Goal: Task Accomplishment & Management: Manage account settings

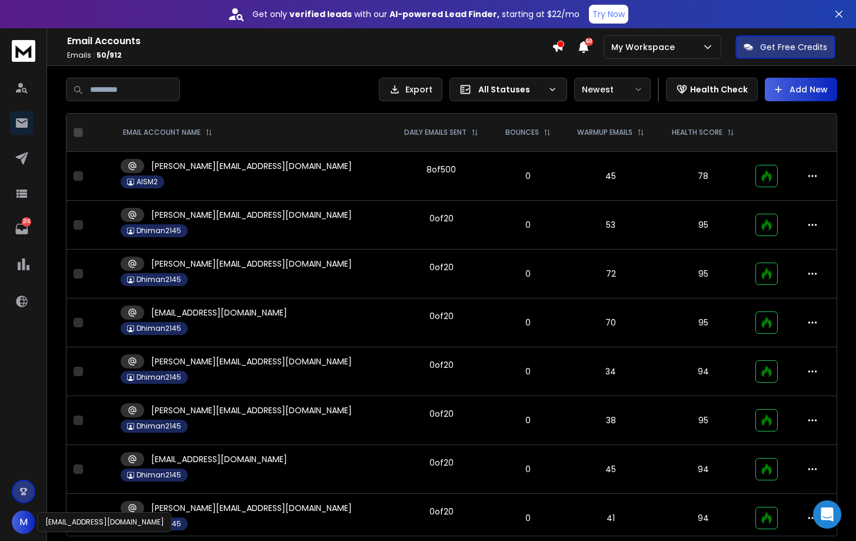
click at [16, 522] on span "M" at bounding box center [24, 522] width 24 height 24
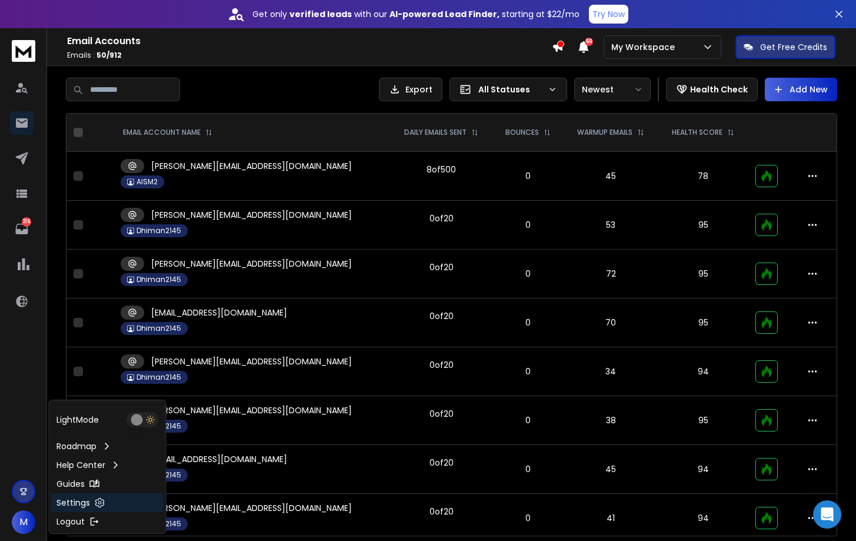
click at [78, 509] on div "Settings" at bounding box center [108, 502] width 112 height 19
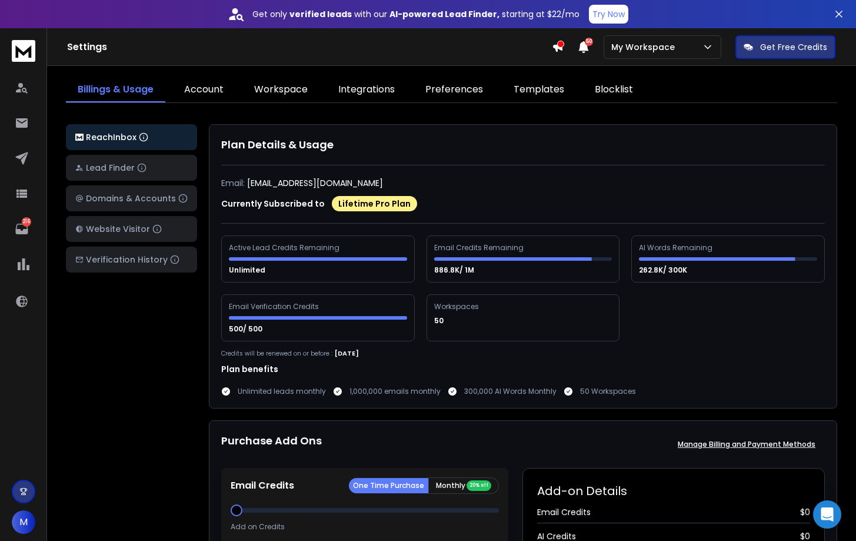
click at [274, 92] on link "Workspace" at bounding box center [281, 90] width 77 height 25
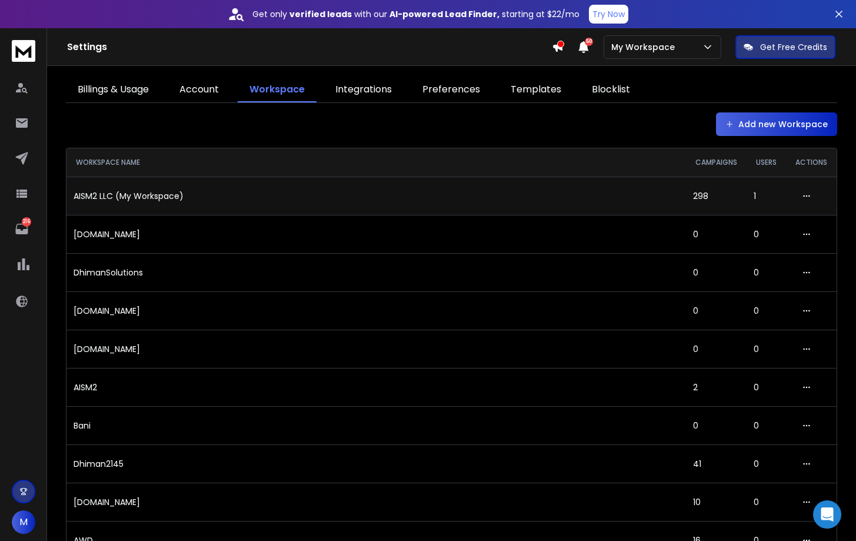
click at [205, 191] on td "AISM2 LLC (My Workspace)" at bounding box center [377, 196] width 620 height 38
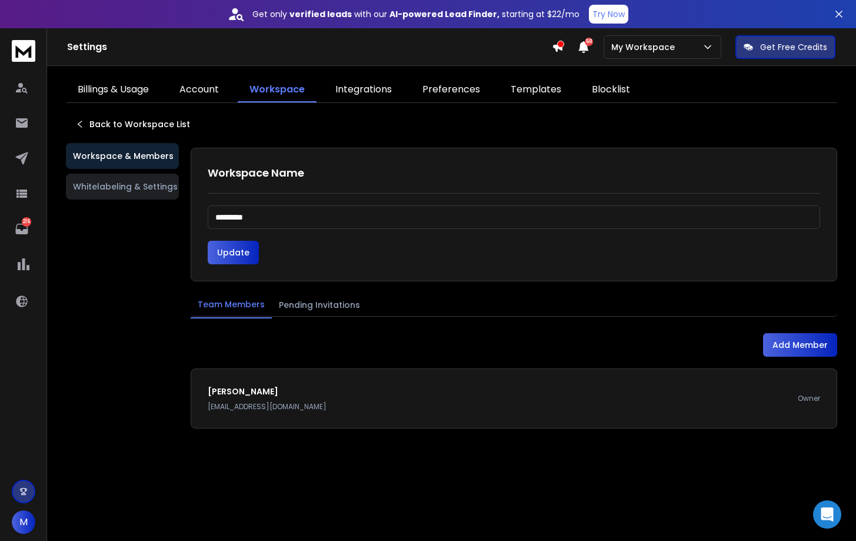
click at [151, 190] on button "Whitelabeling & Settings" at bounding box center [122, 187] width 113 height 26
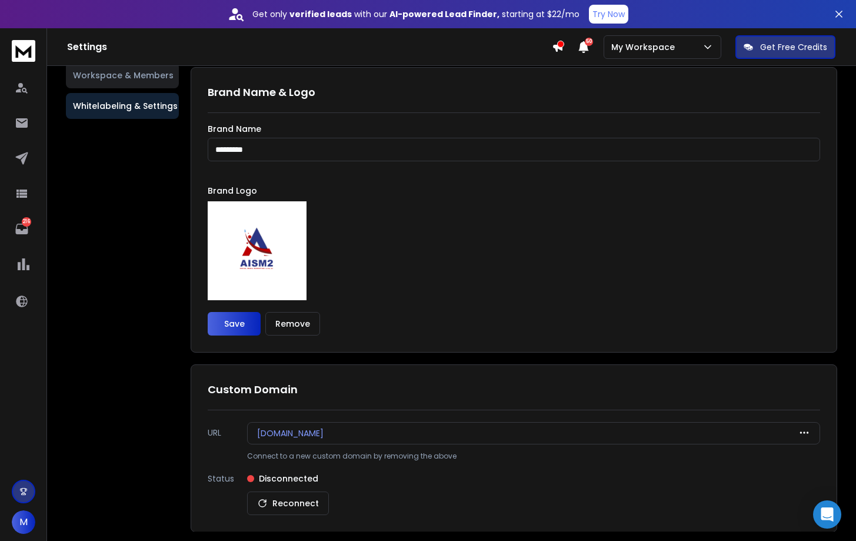
scroll to position [49, 0]
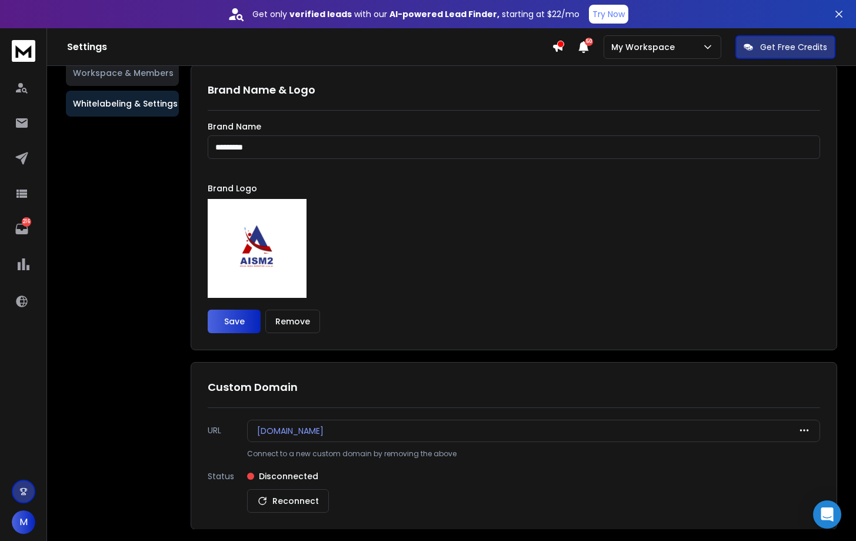
click at [392, 429] on div "www.aism2llc.agency" at bounding box center [533, 431] width 573 height 22
click at [799, 427] on icon at bounding box center [804, 430] width 11 height 11
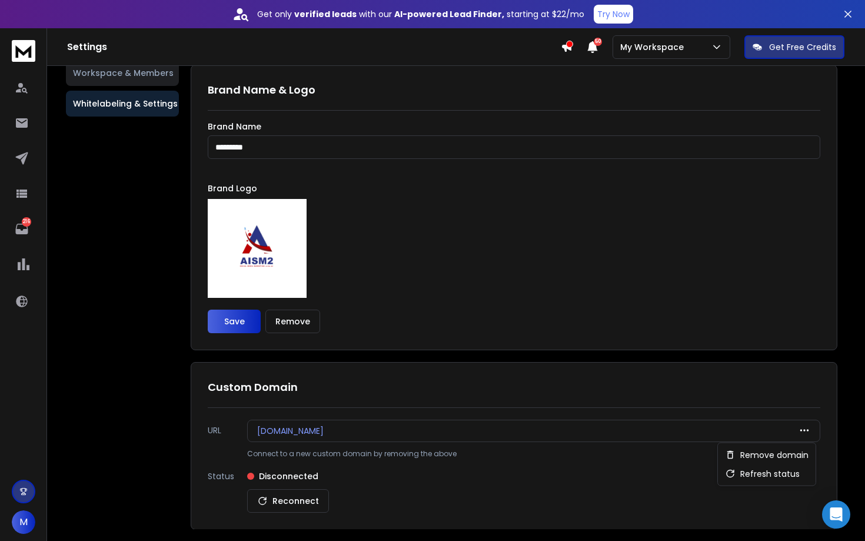
click at [729, 398] on div "Custom Domain URL www.aism2llc.agency Connect to a new custom domain by removin…" at bounding box center [514, 446] width 613 height 134
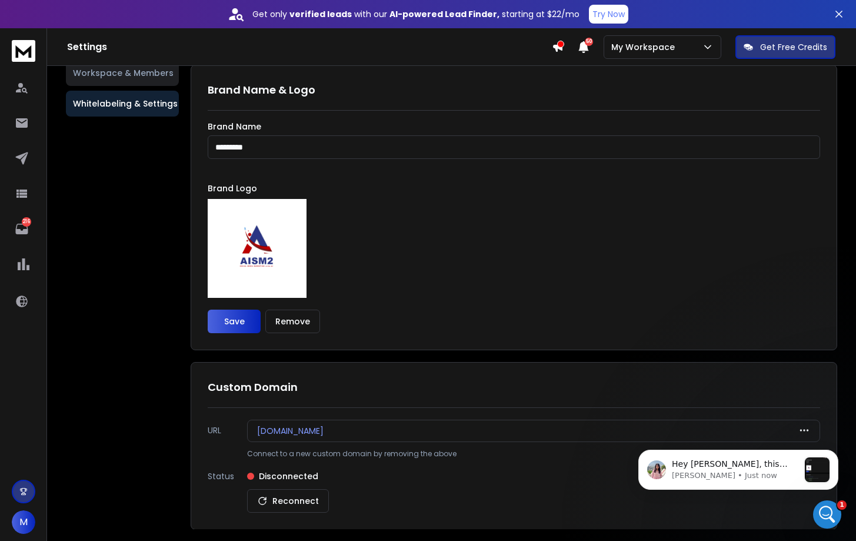
scroll to position [0, 0]
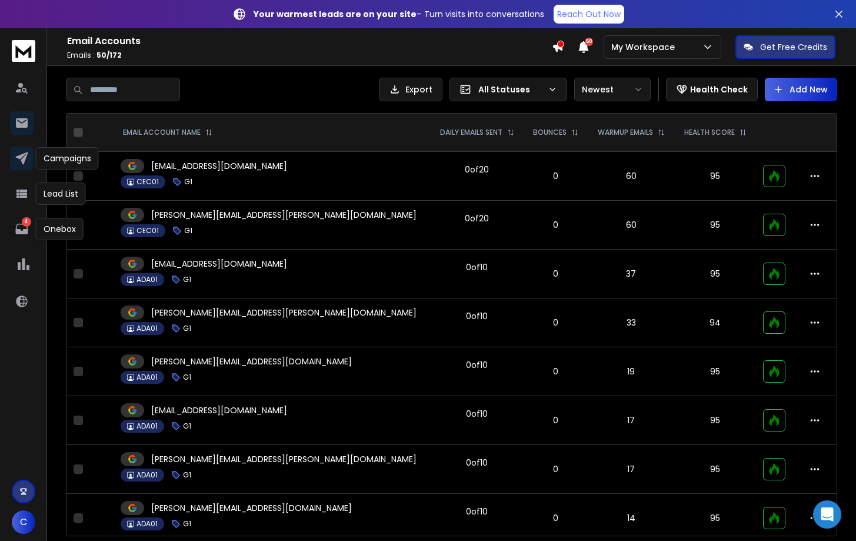
click at [24, 167] on link at bounding box center [22, 159] width 24 height 24
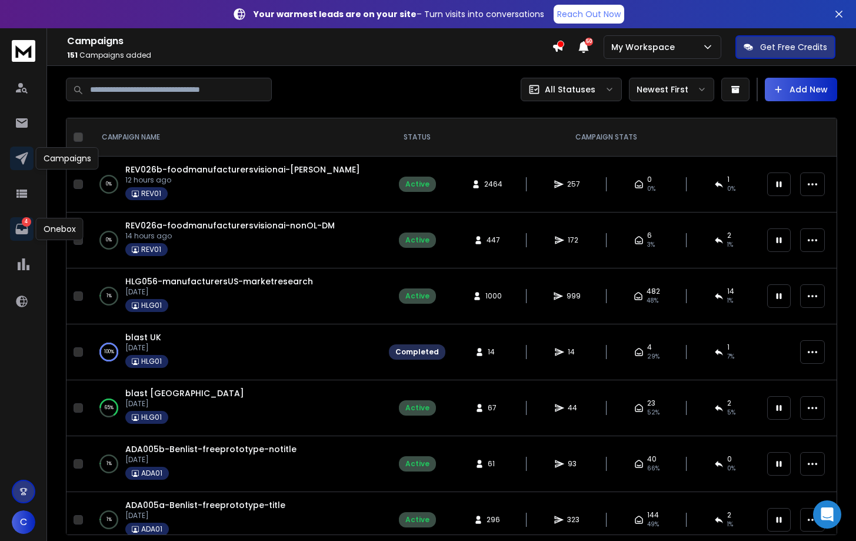
click at [29, 220] on p "4" at bounding box center [26, 221] width 9 height 9
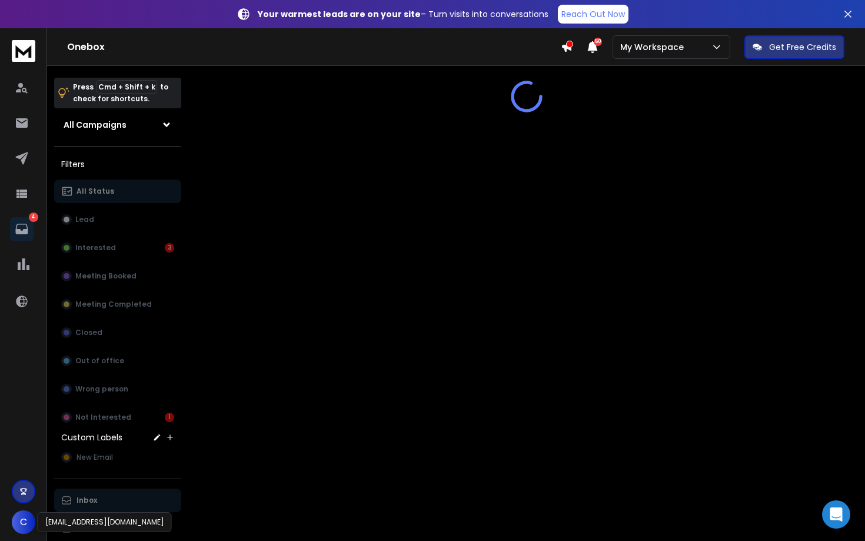
click at [29, 518] on span "C" at bounding box center [24, 522] width 24 height 24
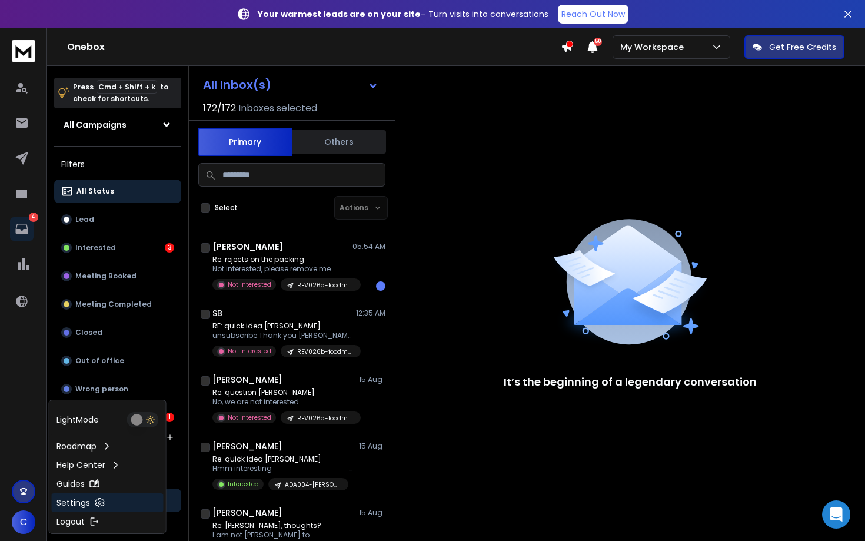
click at [74, 505] on p "Settings" at bounding box center [74, 503] width 34 height 12
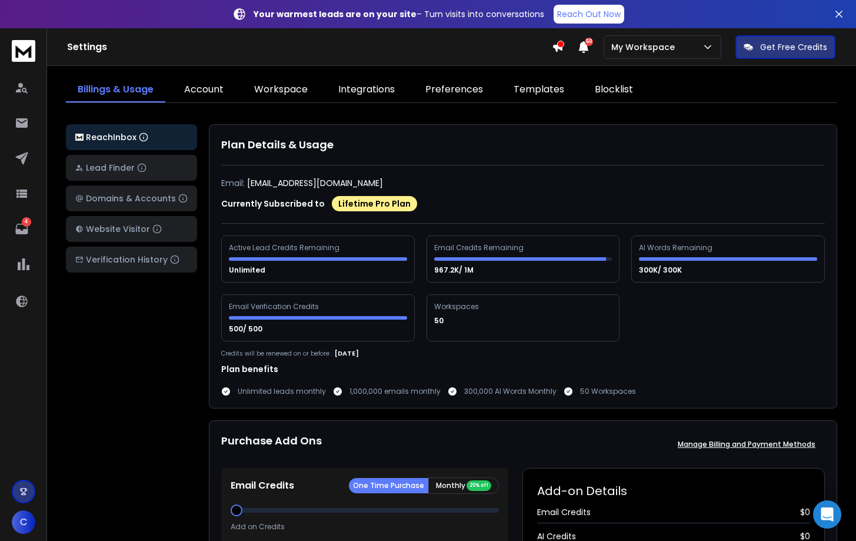
click at [260, 86] on link "Workspace" at bounding box center [281, 90] width 77 height 25
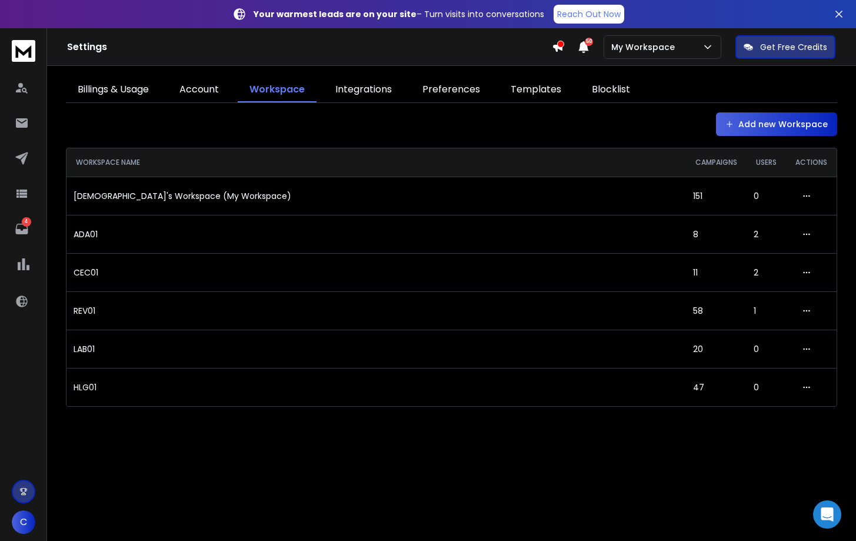
click at [351, 79] on link "Integrations" at bounding box center [364, 90] width 80 height 25
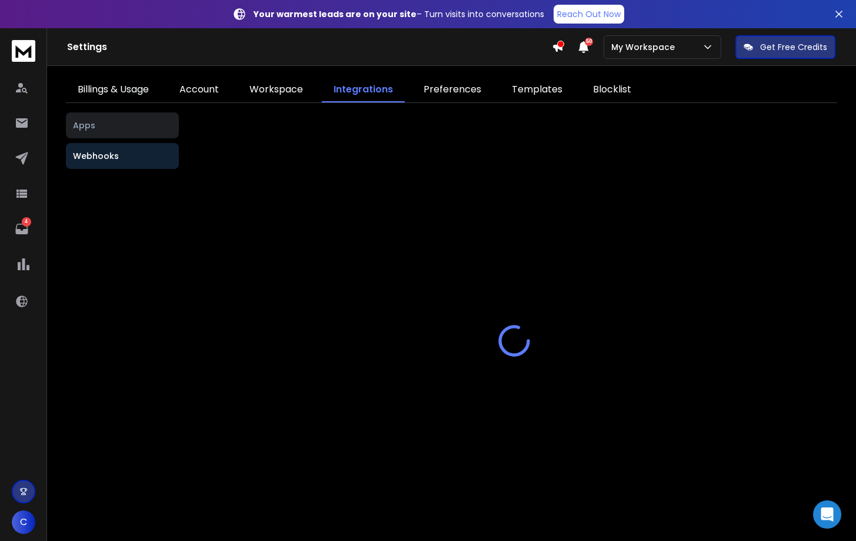
click at [134, 153] on button "Webhooks" at bounding box center [122, 156] width 113 height 26
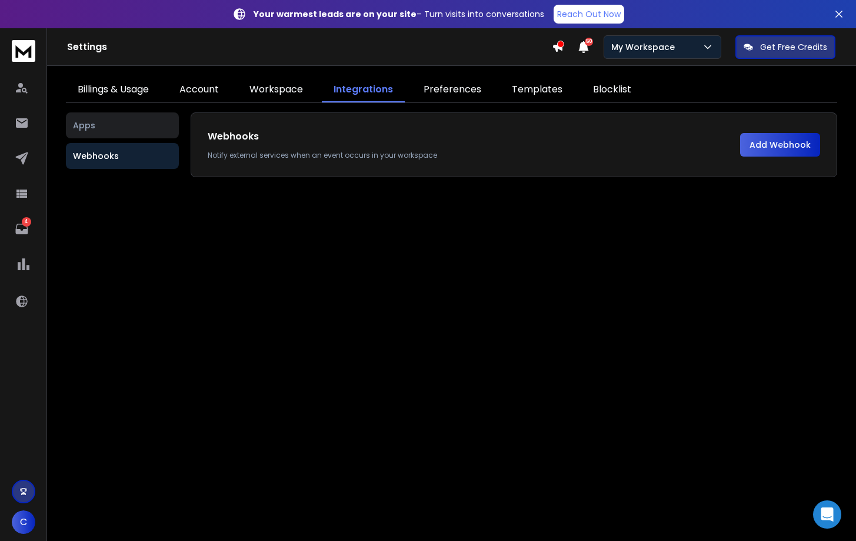
click at [655, 44] on p "My Workspace" at bounding box center [646, 47] width 68 height 12
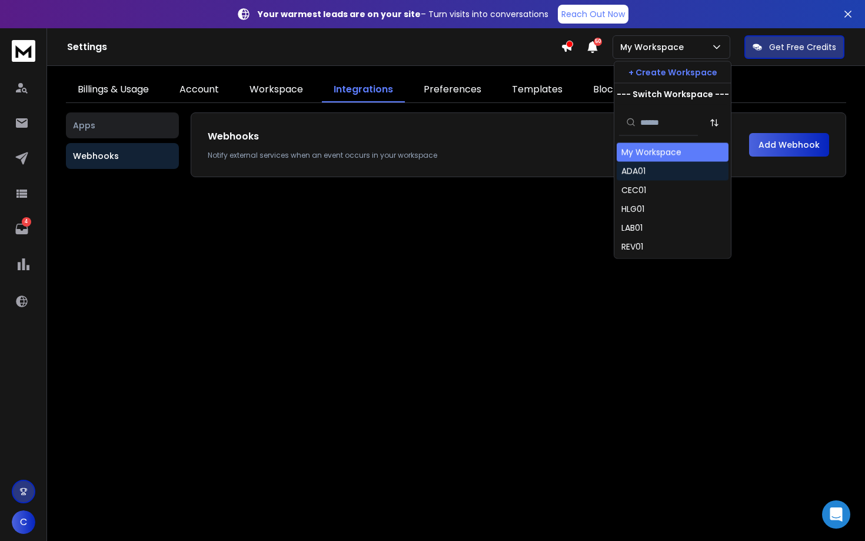
click at [636, 175] on div "ADA01" at bounding box center [634, 171] width 24 height 12
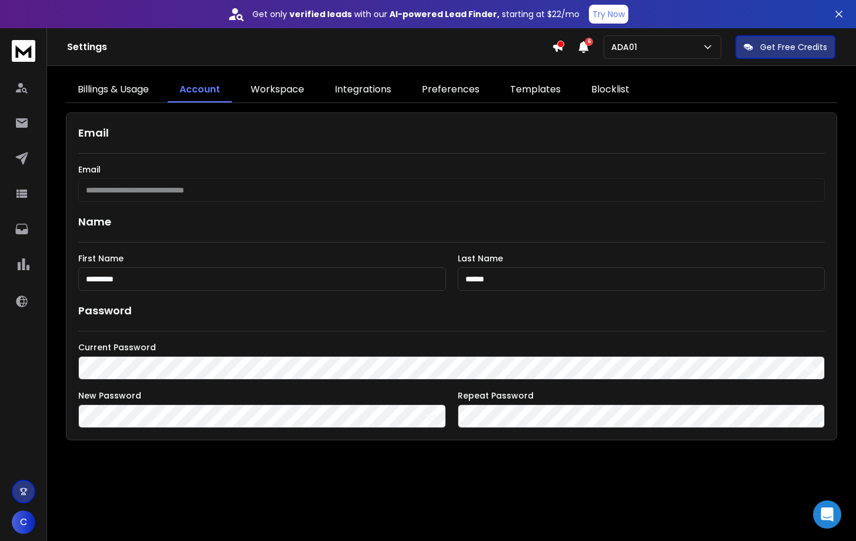
click at [263, 99] on link "Workspace" at bounding box center [277, 90] width 77 height 25
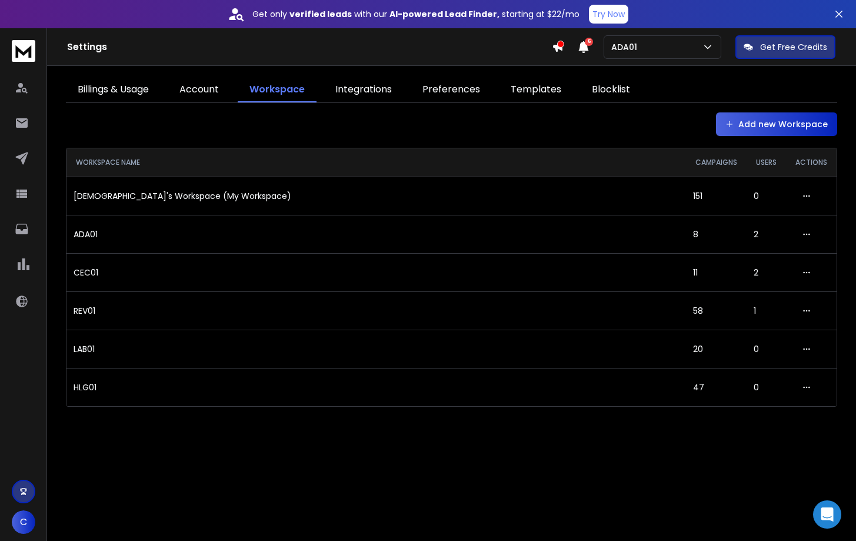
click at [367, 88] on link "Integrations" at bounding box center [364, 90] width 80 height 25
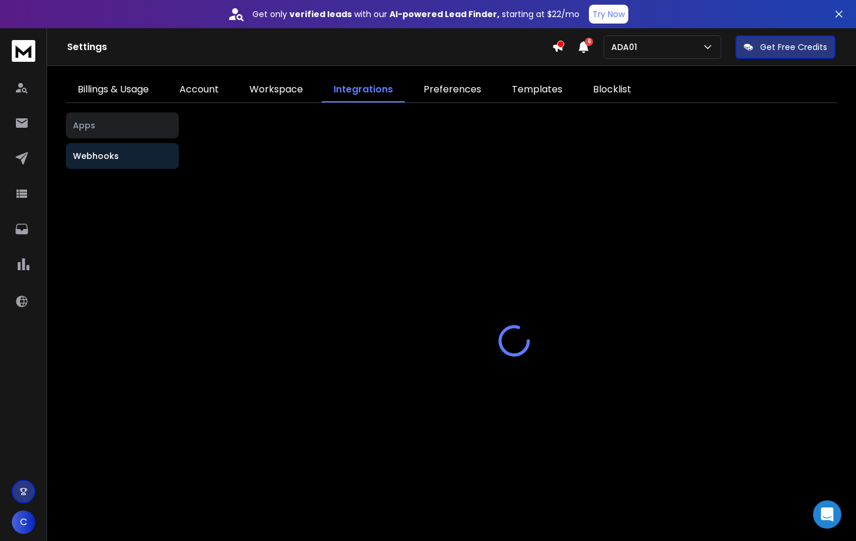
click at [104, 147] on button "Webhooks" at bounding box center [122, 156] width 113 height 26
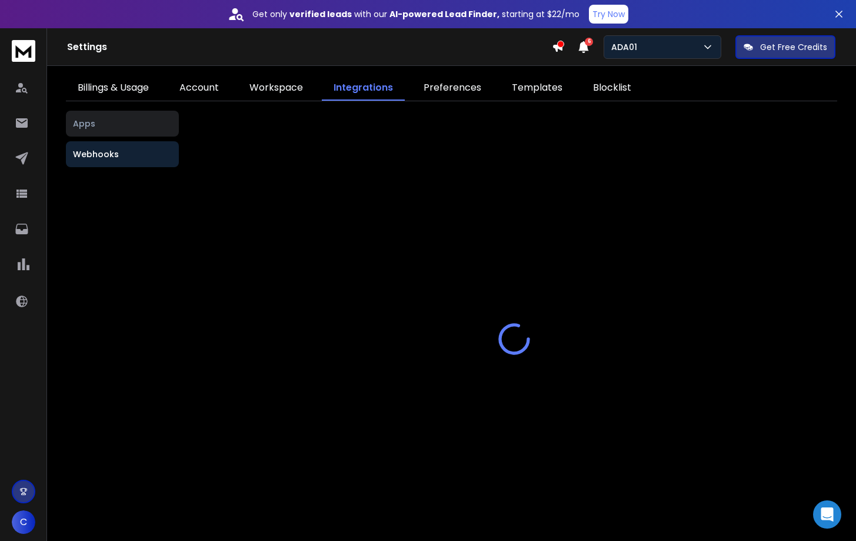
scroll to position [2, 0]
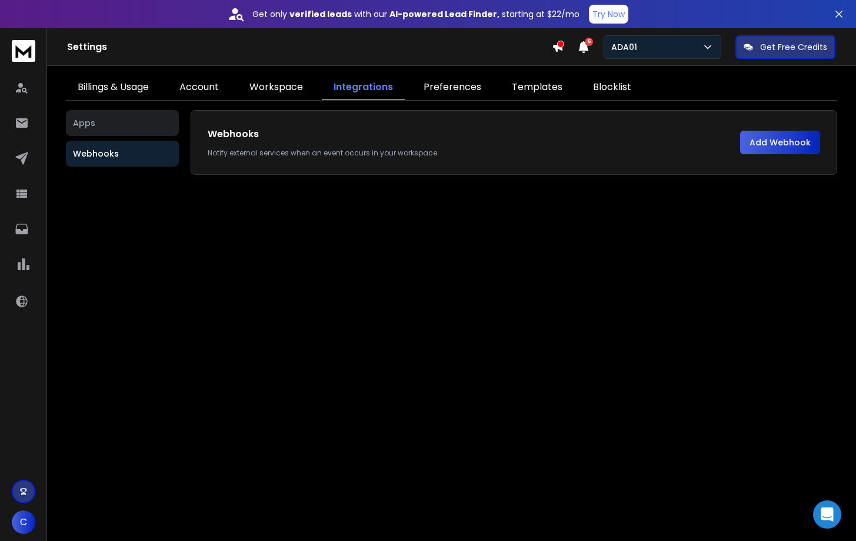
click at [659, 55] on button "ADA01" at bounding box center [663, 47] width 118 height 24
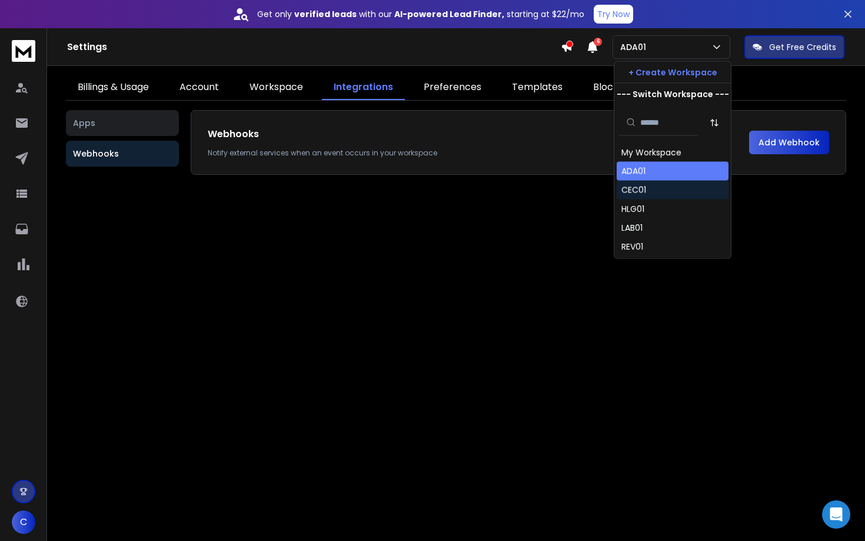
click at [643, 187] on div "CEC01" at bounding box center [634, 190] width 25 height 12
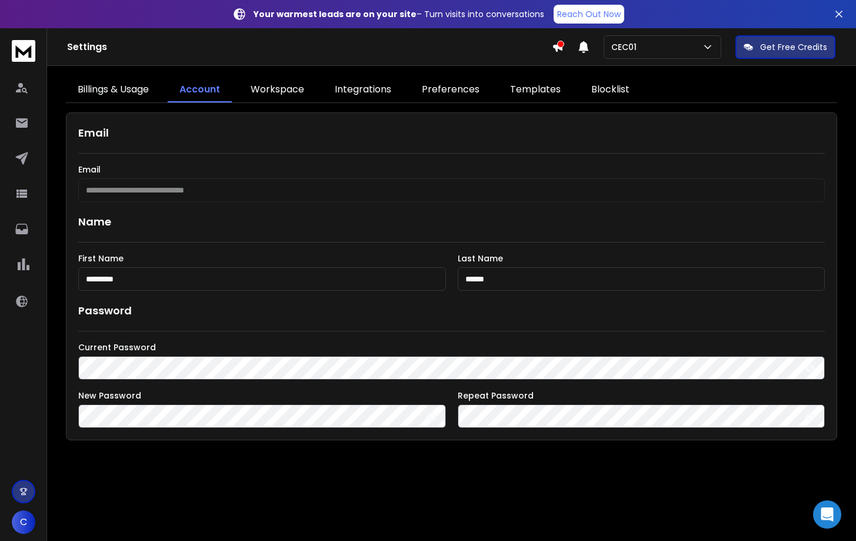
click at [356, 97] on link "Integrations" at bounding box center [363, 90] width 80 height 25
click at [355, 87] on link "Integrations" at bounding box center [363, 90] width 80 height 25
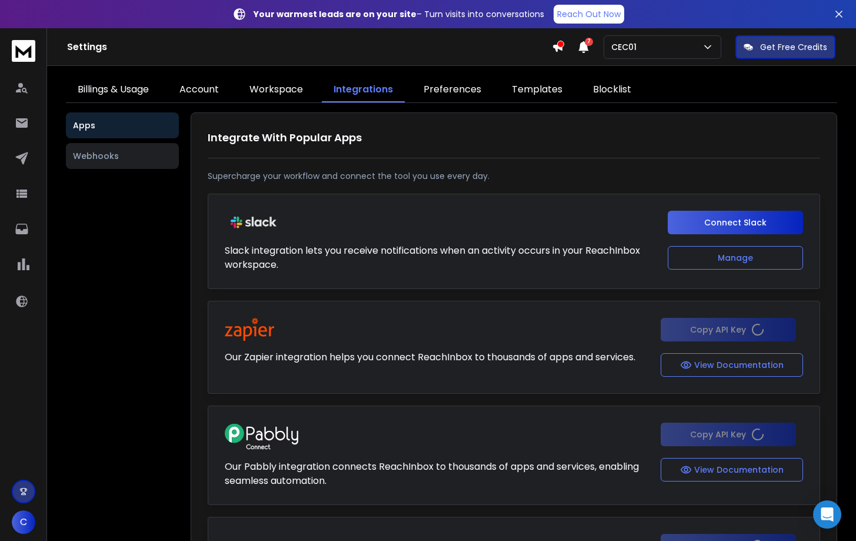
click at [112, 156] on button "Webhooks" at bounding box center [122, 156] width 113 height 26
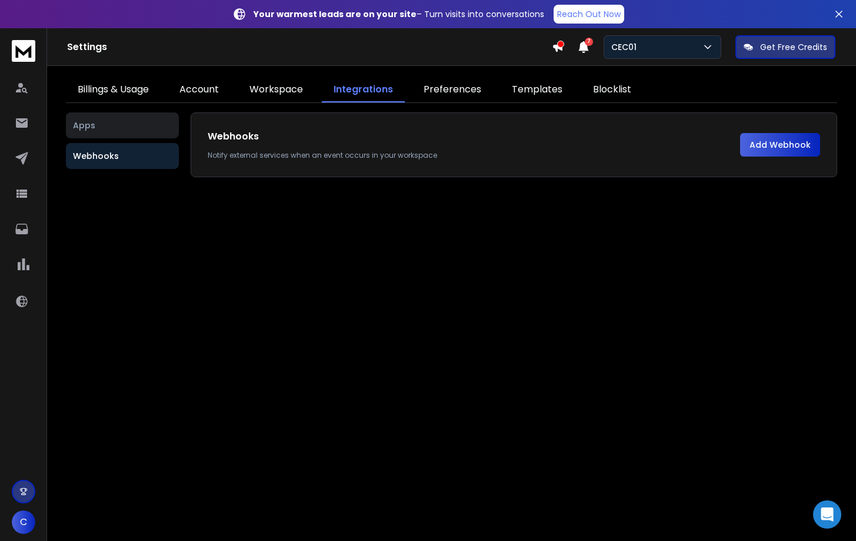
click at [632, 52] on p "CEC01" at bounding box center [627, 47] width 30 height 12
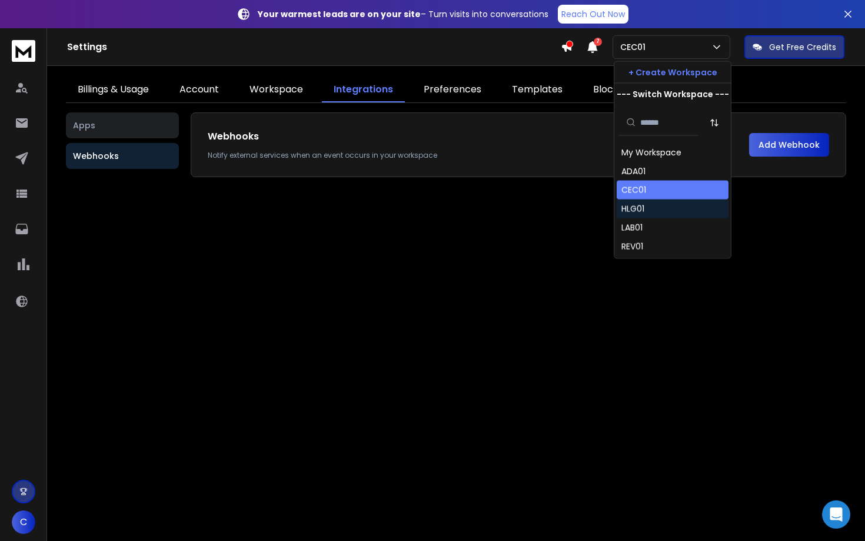
click at [645, 215] on div "HLG01" at bounding box center [673, 209] width 112 height 19
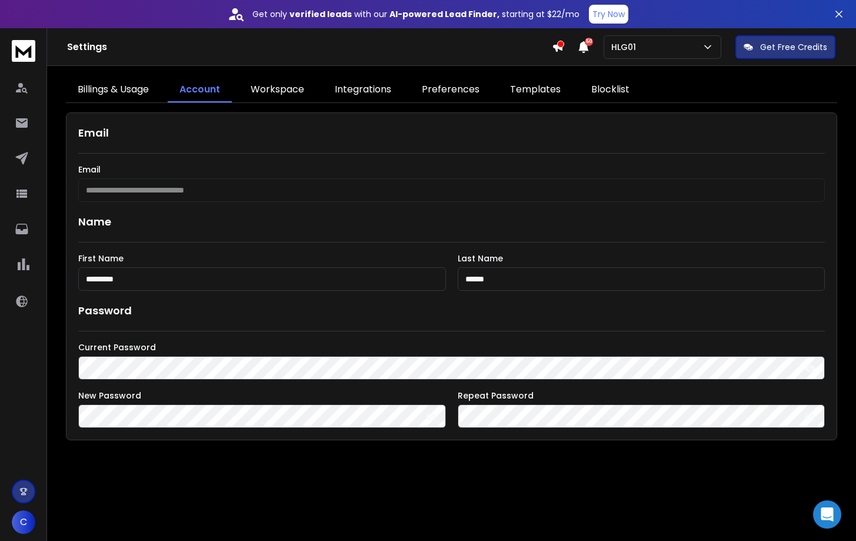
click at [376, 90] on link "Integrations" at bounding box center [363, 90] width 80 height 25
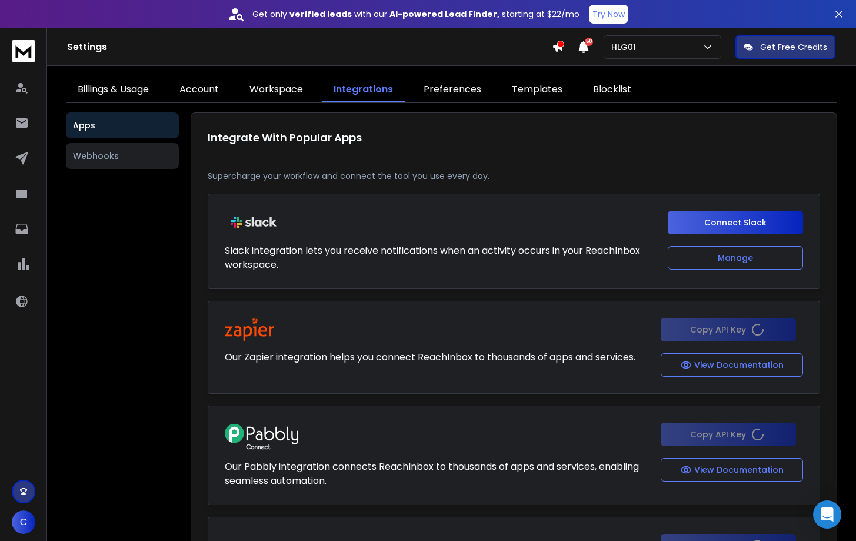
click at [105, 153] on button "Webhooks" at bounding box center [122, 156] width 113 height 26
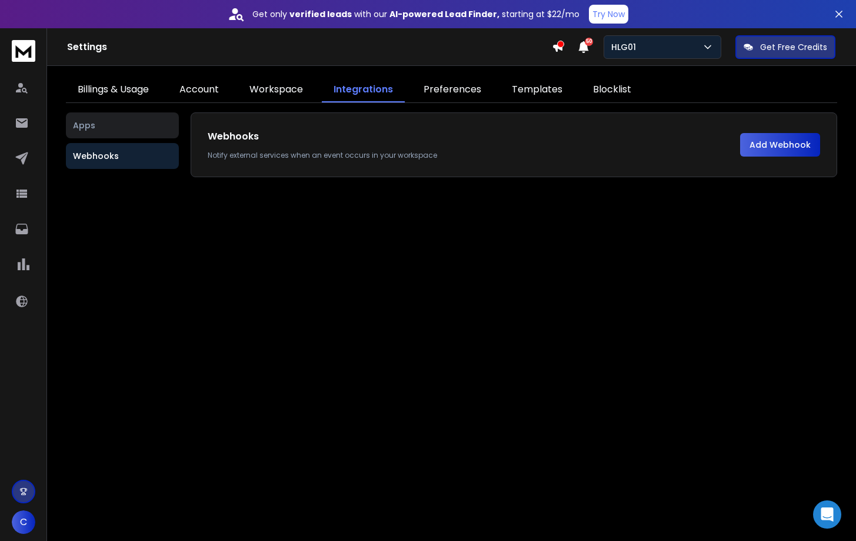
click at [671, 50] on div "HLG01" at bounding box center [663, 47] width 102 height 12
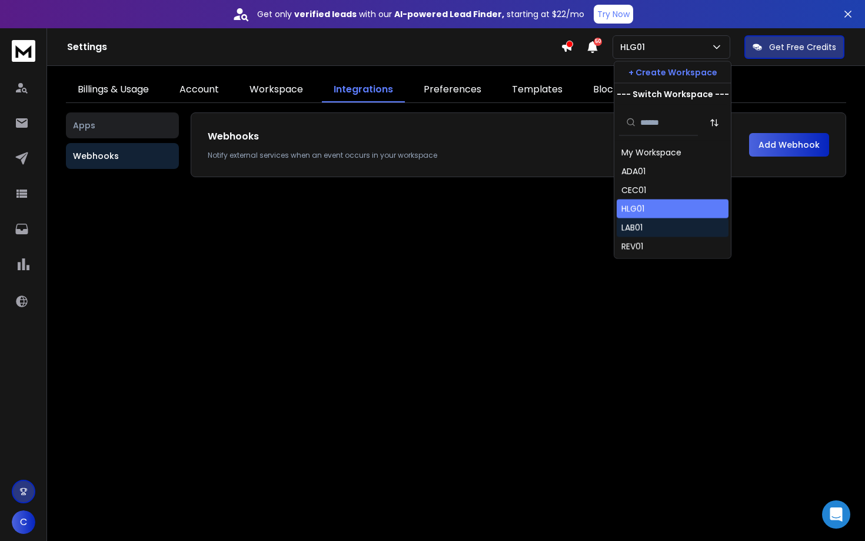
click at [656, 224] on div "LAB01" at bounding box center [673, 227] width 112 height 19
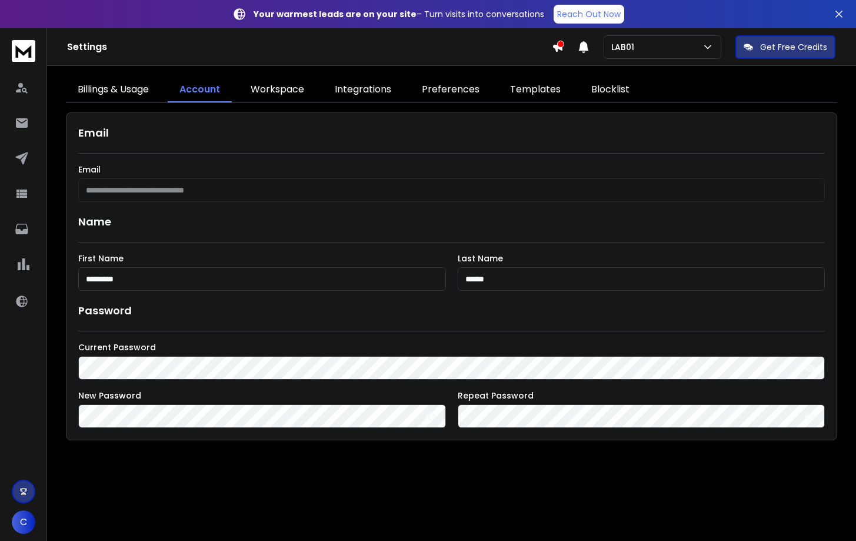
click at [363, 98] on link "Integrations" at bounding box center [363, 90] width 80 height 25
click at [357, 98] on link "Integrations" at bounding box center [363, 90] width 80 height 25
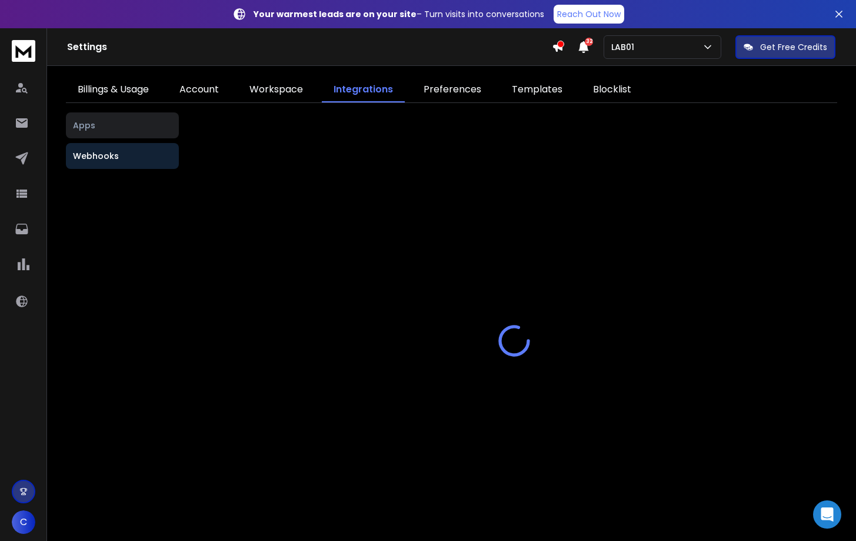
click at [125, 156] on button "Webhooks" at bounding box center [122, 156] width 113 height 26
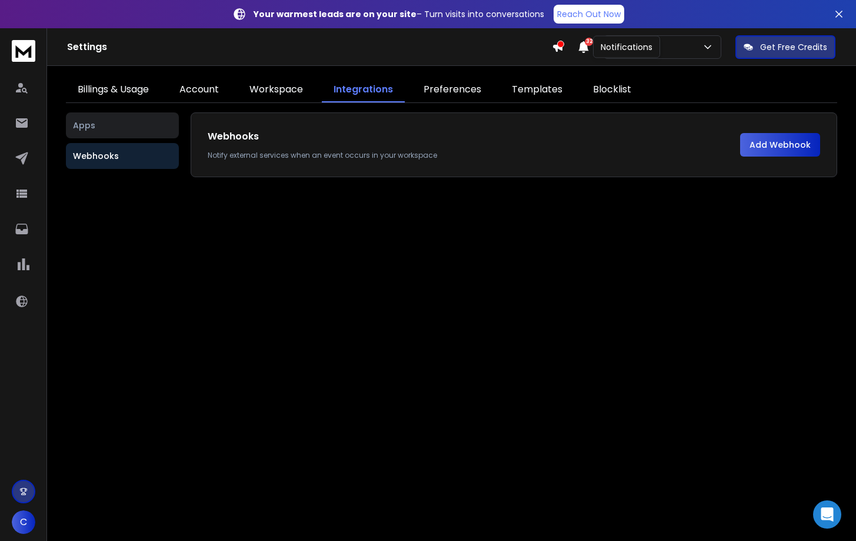
click at [640, 49] on div "Notifications" at bounding box center [626, 47] width 67 height 22
click at [688, 51] on div "LAB01" at bounding box center [663, 47] width 102 height 12
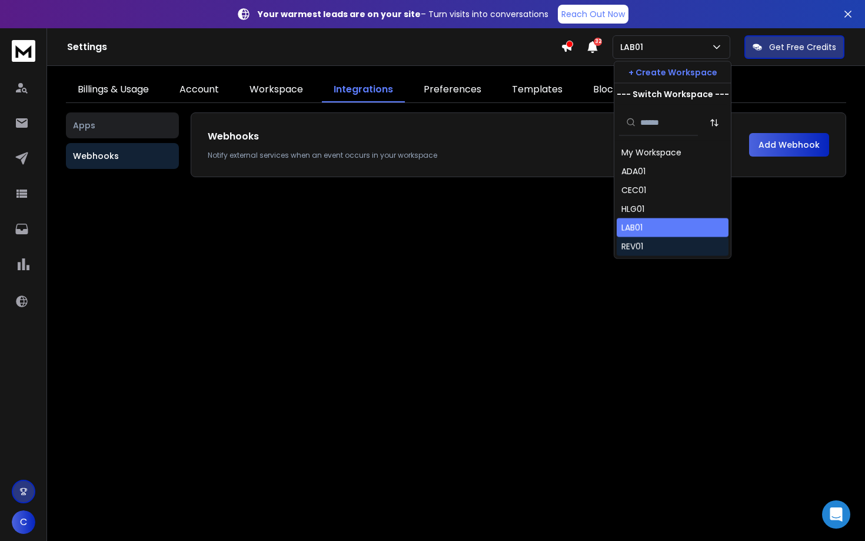
click at [642, 245] on div "REV01" at bounding box center [633, 247] width 22 height 12
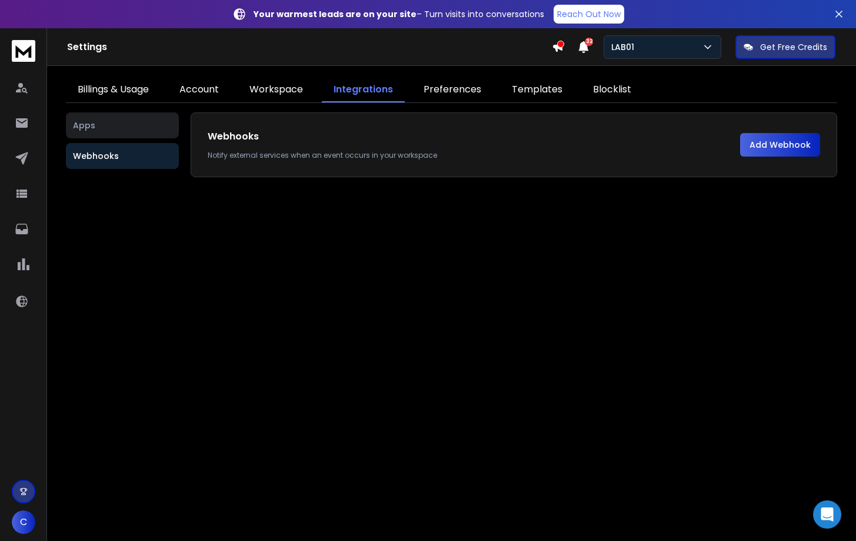
click at [660, 49] on div "LAB01" at bounding box center [663, 47] width 102 height 12
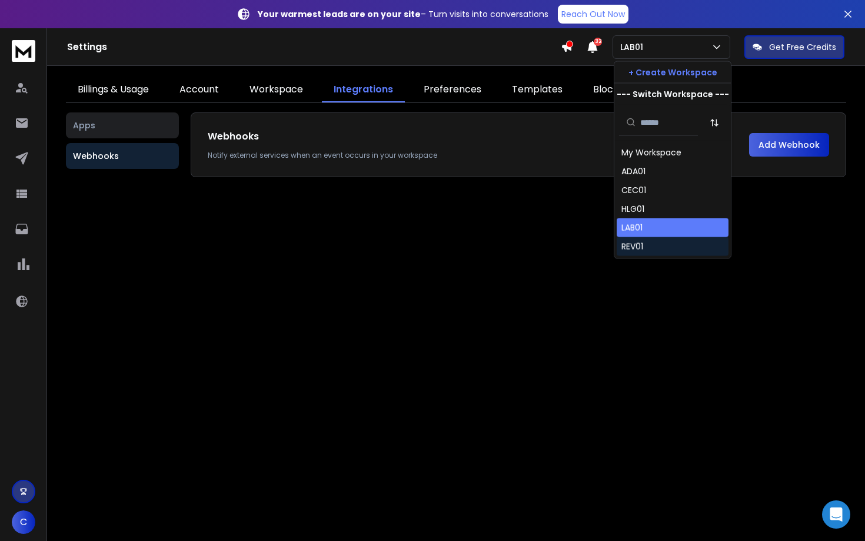
click at [632, 244] on div "REV01" at bounding box center [633, 247] width 22 height 12
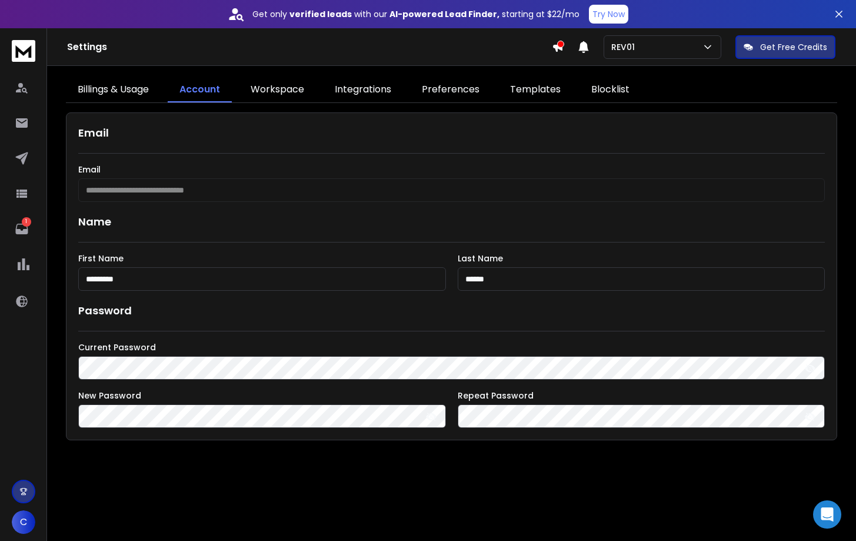
click at [367, 79] on link "Integrations" at bounding box center [363, 90] width 80 height 25
click at [366, 84] on link "Integrations" at bounding box center [363, 90] width 80 height 25
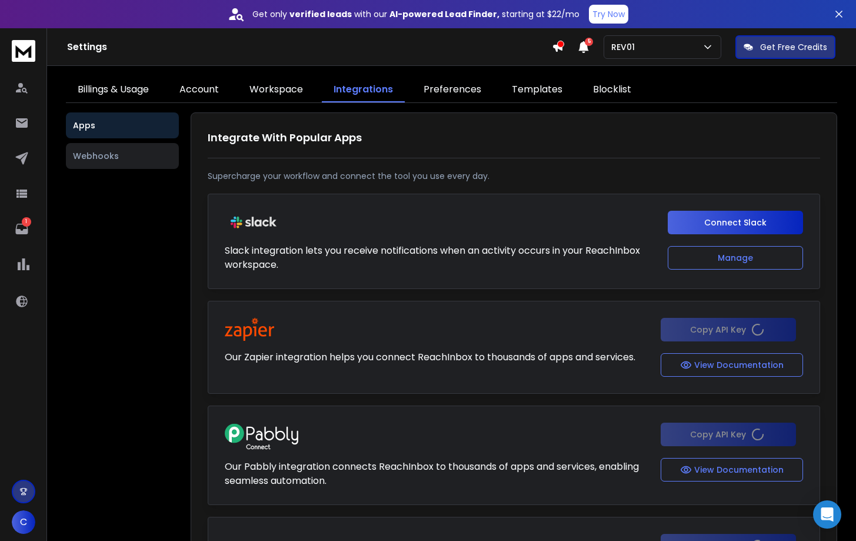
click at [94, 164] on button "Webhooks" at bounding box center [122, 156] width 113 height 26
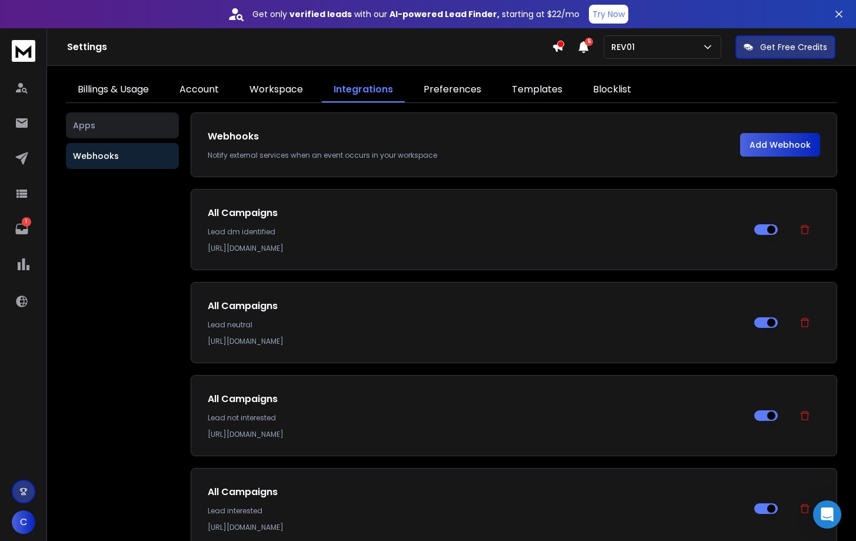
click at [307, 235] on p "Lead dm identified" at bounding box center [476, 231] width 537 height 9
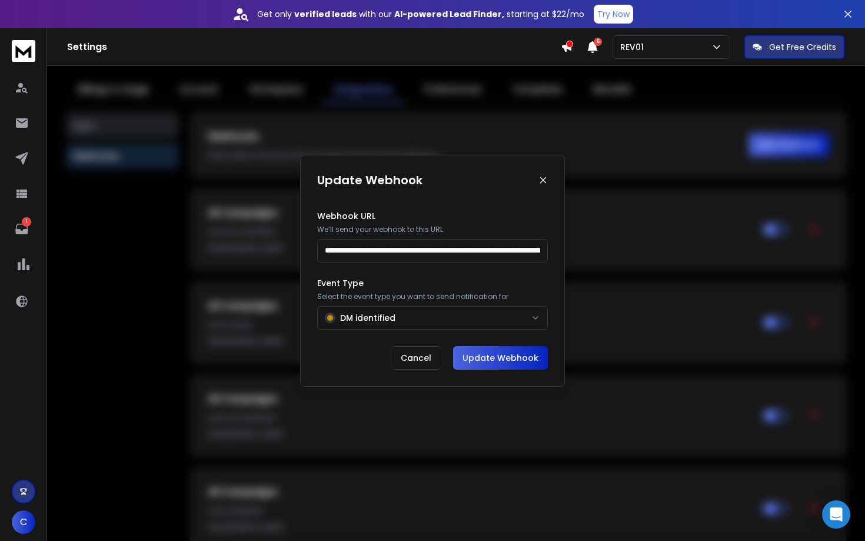
click at [393, 247] on input "**********" at bounding box center [432, 251] width 231 height 24
click at [540, 178] on icon at bounding box center [543, 179] width 9 height 9
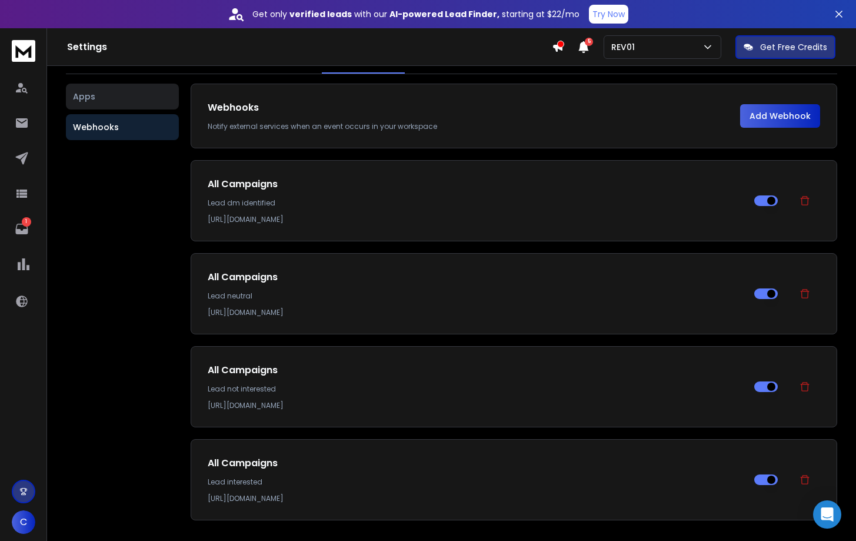
scroll to position [49, 0]
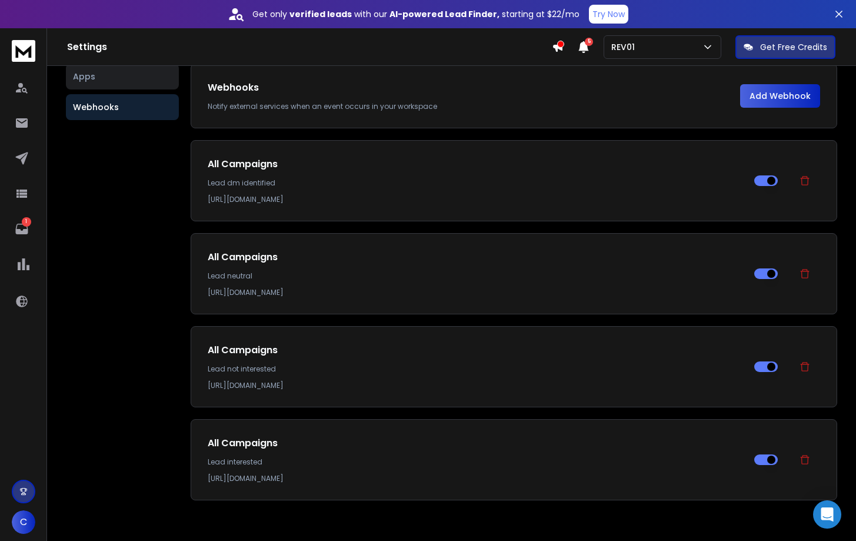
click at [299, 198] on p "[URL][DOMAIN_NAME]" at bounding box center [476, 199] width 537 height 9
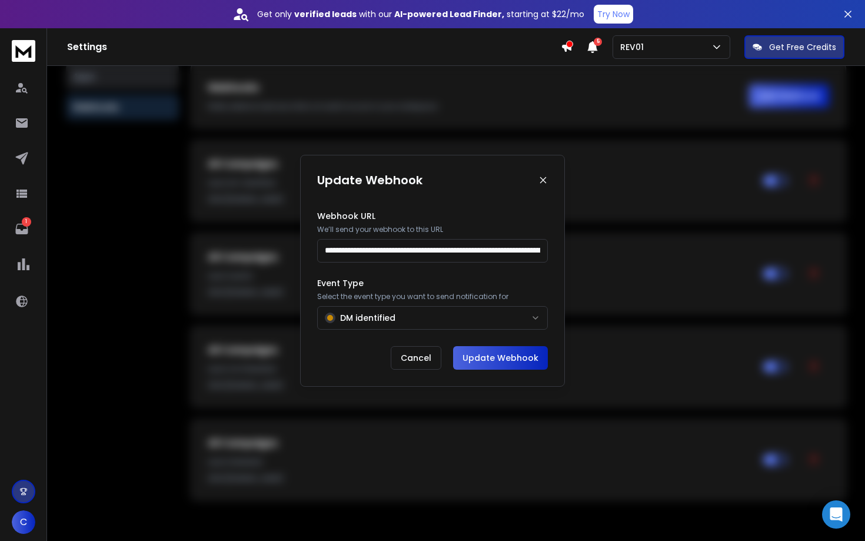
click at [543, 182] on icon at bounding box center [543, 179] width 9 height 9
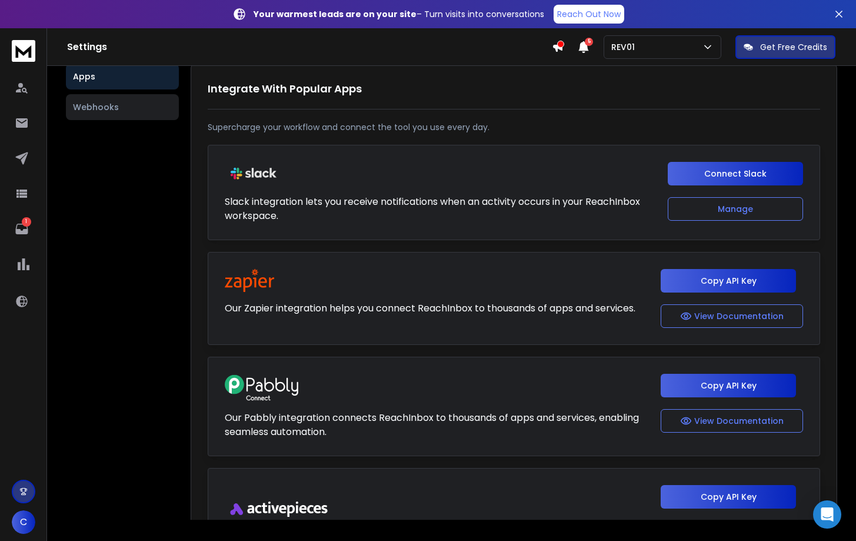
scroll to position [49, 0]
click at [115, 116] on button "Webhooks" at bounding box center [122, 107] width 113 height 26
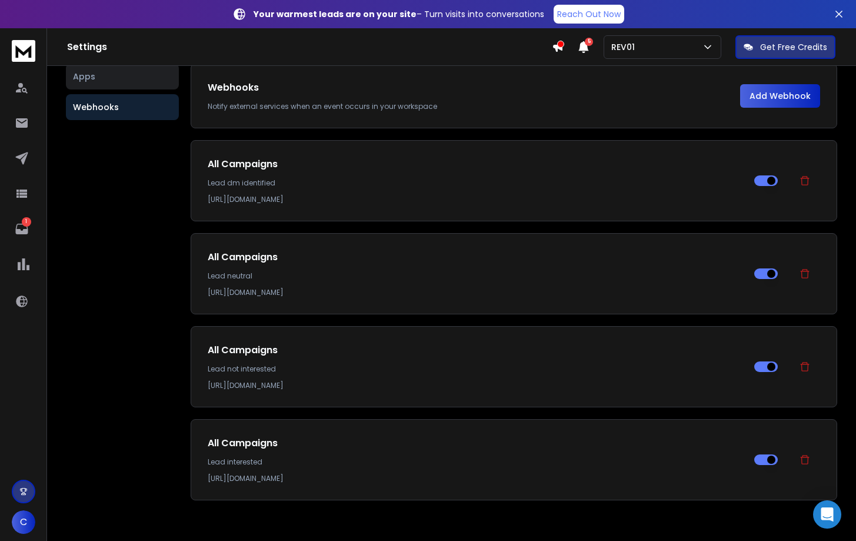
click at [339, 202] on p "[URL][DOMAIN_NAME]" at bounding box center [476, 199] width 537 height 9
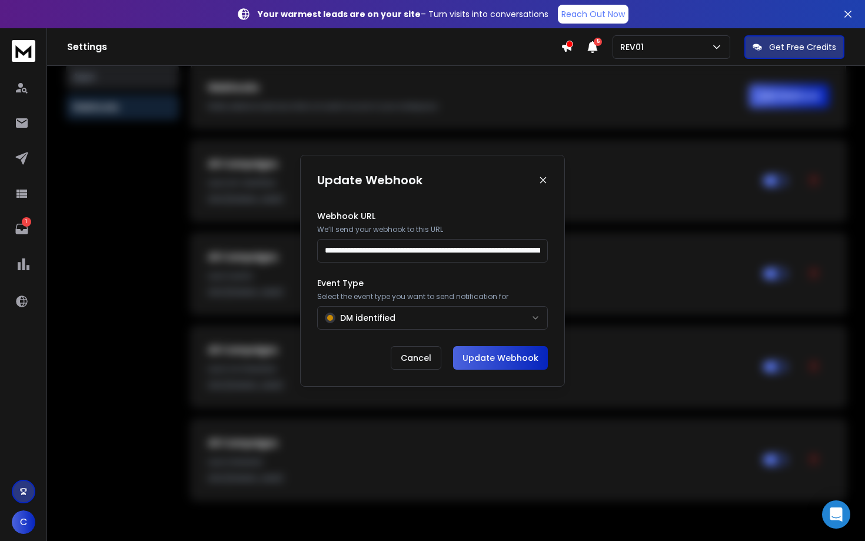
click at [547, 181] on icon at bounding box center [543, 179] width 9 height 9
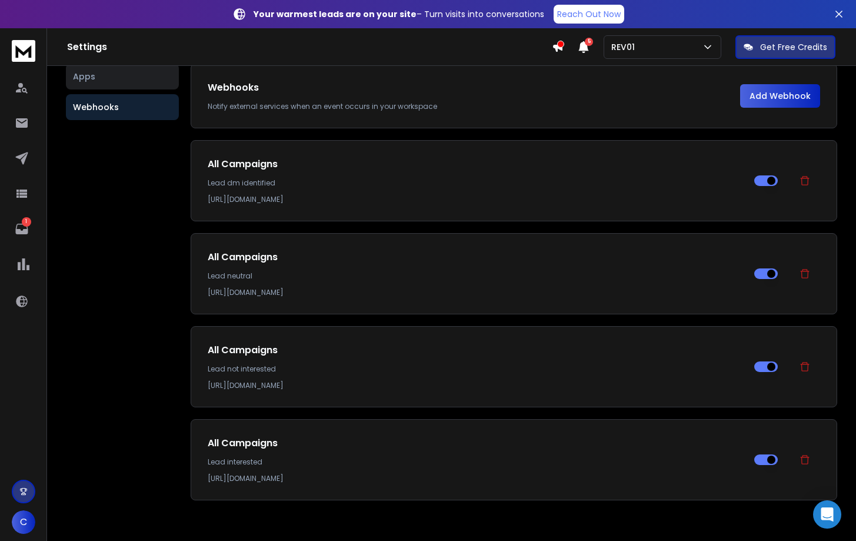
click at [256, 154] on div "All Campaigns Lead dm identified [URL][DOMAIN_NAME]" at bounding box center [514, 180] width 647 height 81
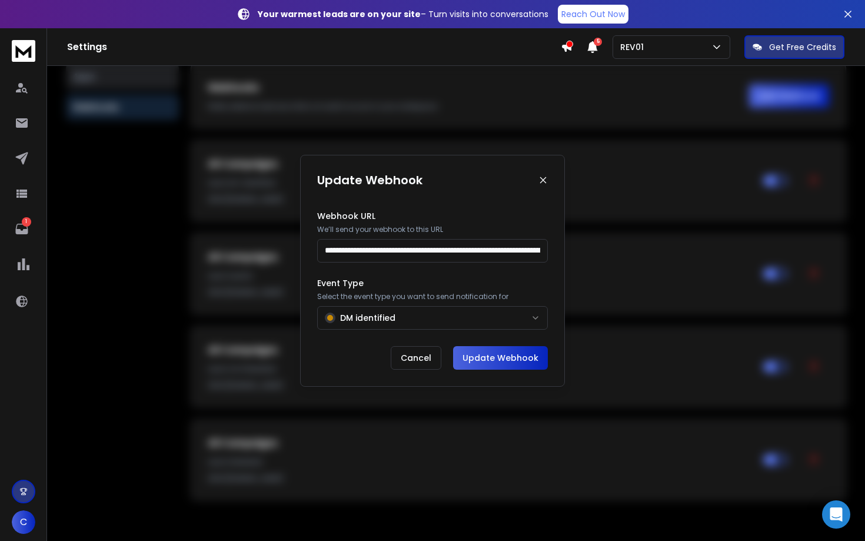
click at [545, 179] on icon at bounding box center [543, 179] width 9 height 9
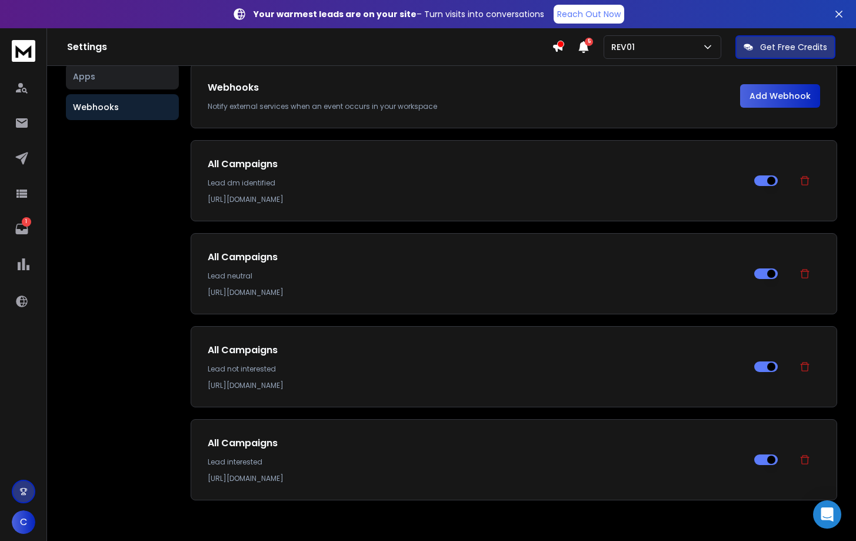
scroll to position [41, 0]
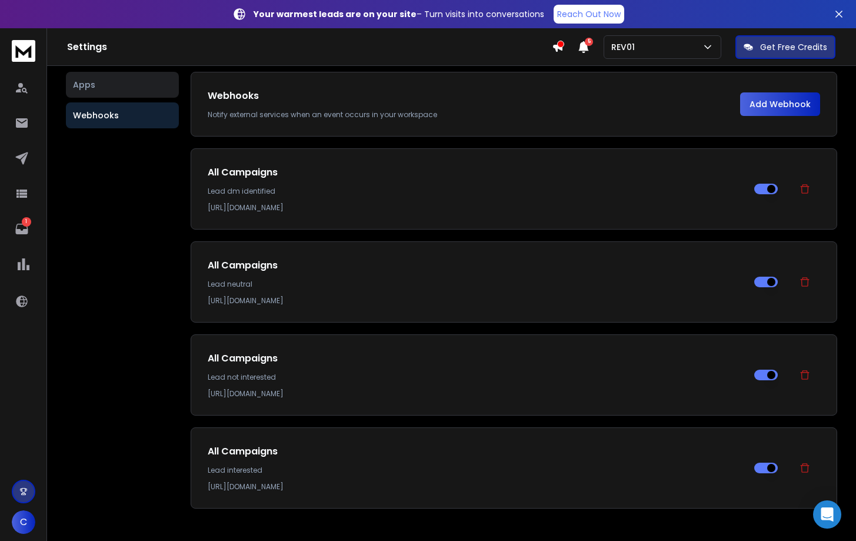
click at [126, 88] on button "Apps" at bounding box center [122, 85] width 113 height 26
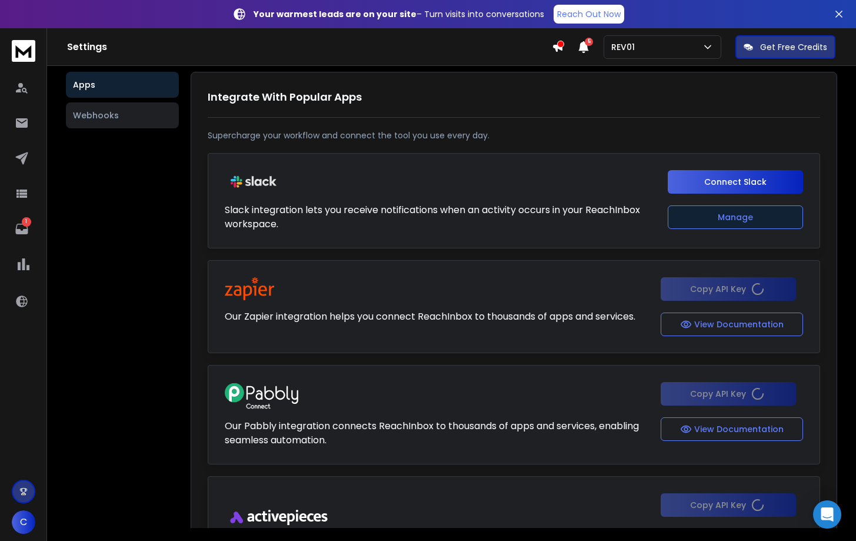
click at [736, 220] on button "Manage" at bounding box center [735, 217] width 135 height 24
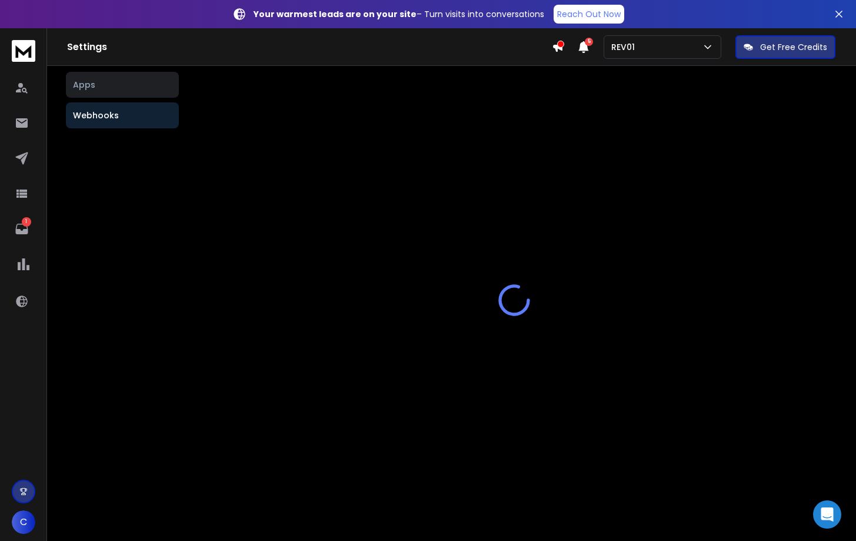
click at [133, 85] on button "Apps" at bounding box center [122, 85] width 113 height 26
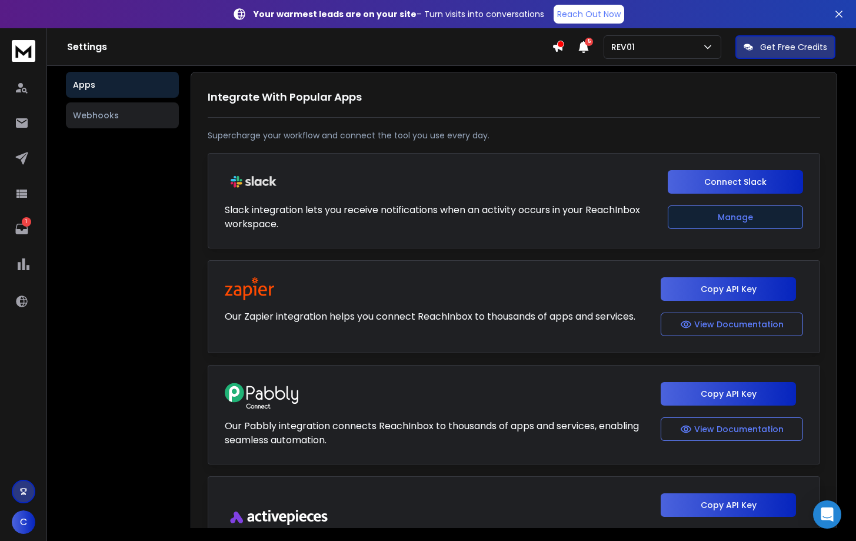
click at [709, 217] on button "Manage" at bounding box center [735, 217] width 135 height 24
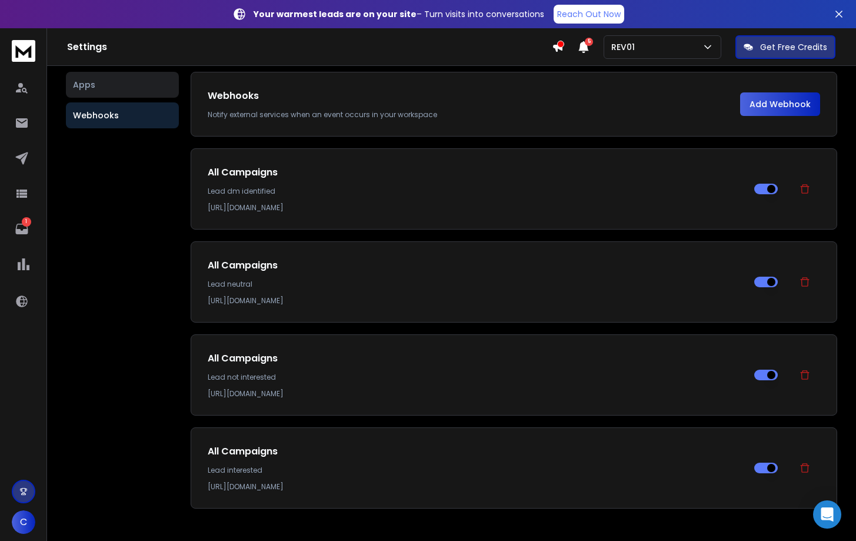
click at [105, 87] on button "Apps" at bounding box center [122, 85] width 113 height 26
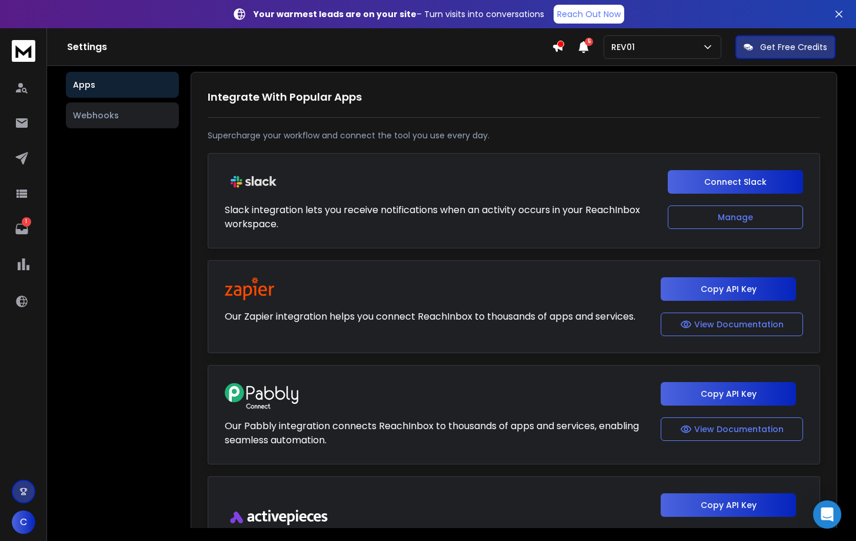
click at [751, 147] on div "Supercharge your workflow and connect the tool you use every day. Slack integra…" at bounding box center [514, 412] width 613 height 564
click at [455, 279] on div "Our Zapier integration helps you connect ReachInbox to thousands of apps and se…" at bounding box center [430, 300] width 411 height 47
click at [493, 109] on div "Integrate With Popular Apps Supercharge your workflow and connect the tool you …" at bounding box center [514, 391] width 613 height 605
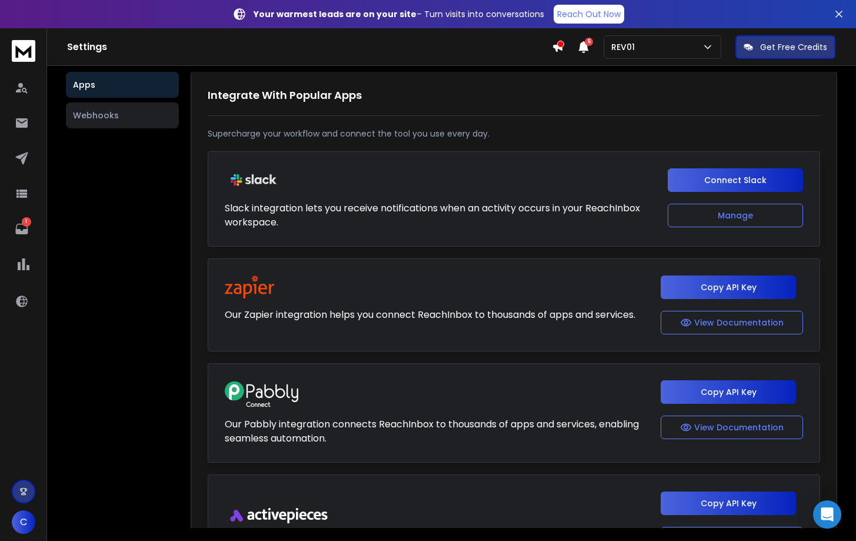
scroll to position [5, 0]
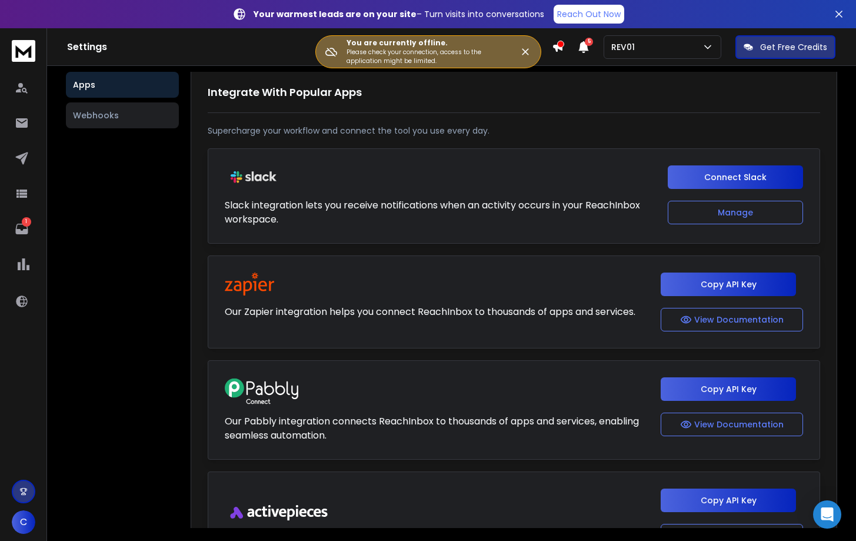
click at [493, 85] on h1 "Integrate With Popular Apps" at bounding box center [514, 92] width 613 height 16
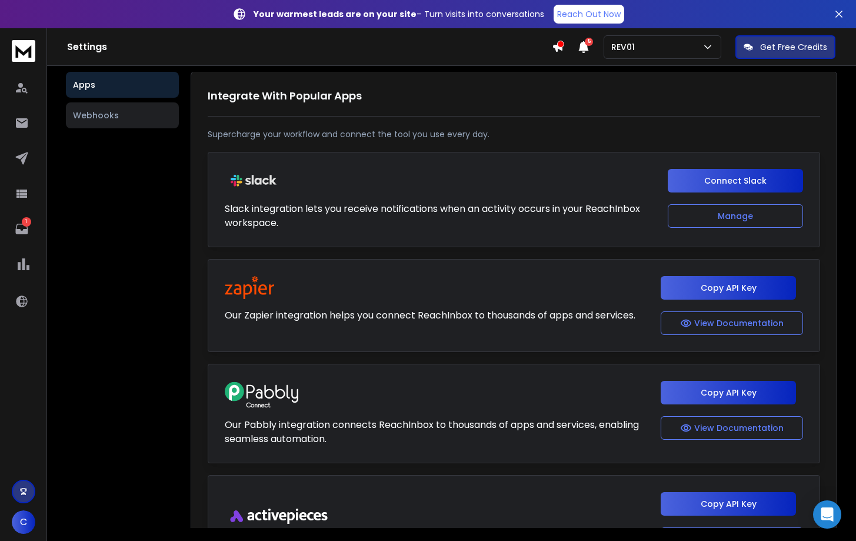
scroll to position [0, 0]
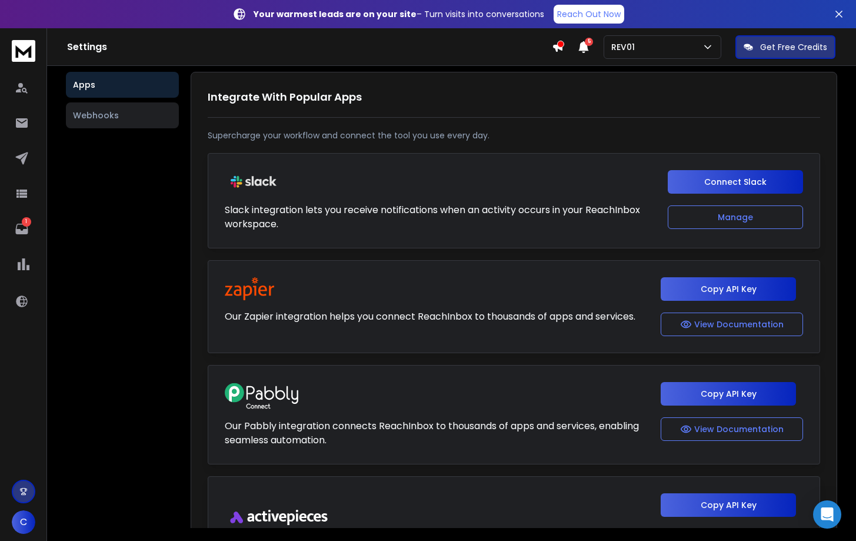
click at [447, 91] on h1 "Integrate With Popular Apps" at bounding box center [514, 97] width 613 height 16
click at [638, 53] on button "REV01" at bounding box center [663, 47] width 118 height 24
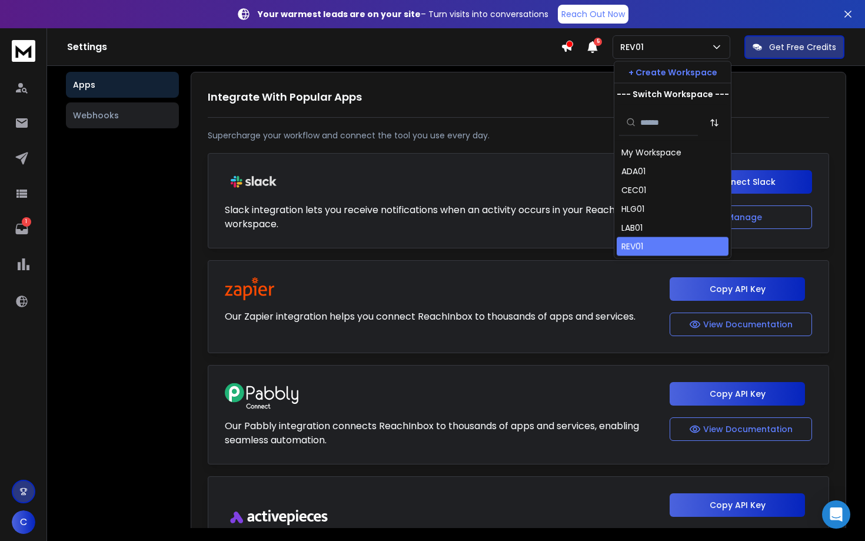
click at [486, 154] on div "Slack integration lets you receive notifications when an activity occurs in you…" at bounding box center [519, 200] width 622 height 95
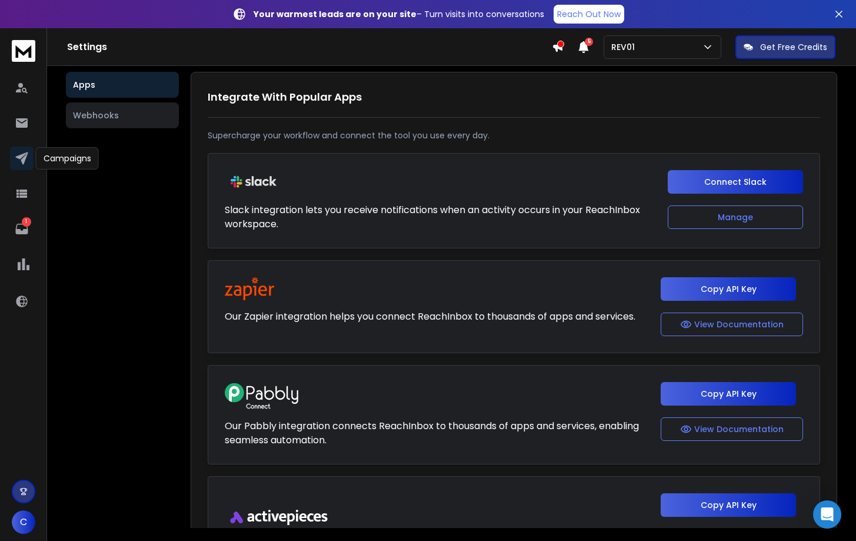
click at [19, 152] on icon at bounding box center [22, 158] width 14 height 14
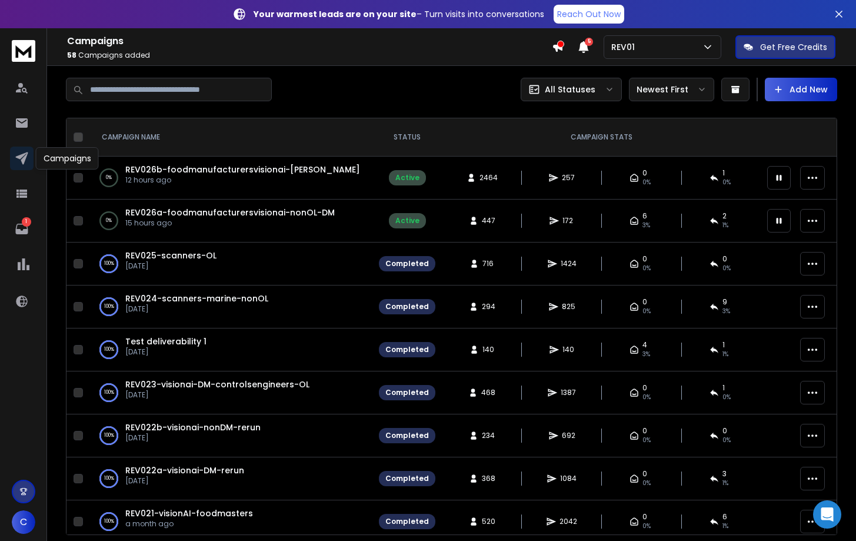
click at [124, 92] on input at bounding box center [169, 90] width 206 height 24
paste input "**********"
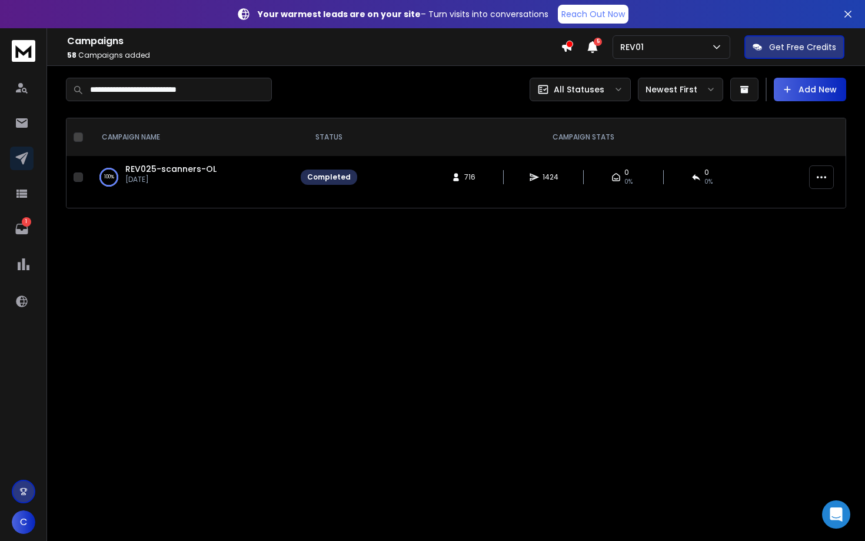
type input "**********"
click at [189, 168] on span "REV025-scanners-OL" at bounding box center [170, 169] width 91 height 12
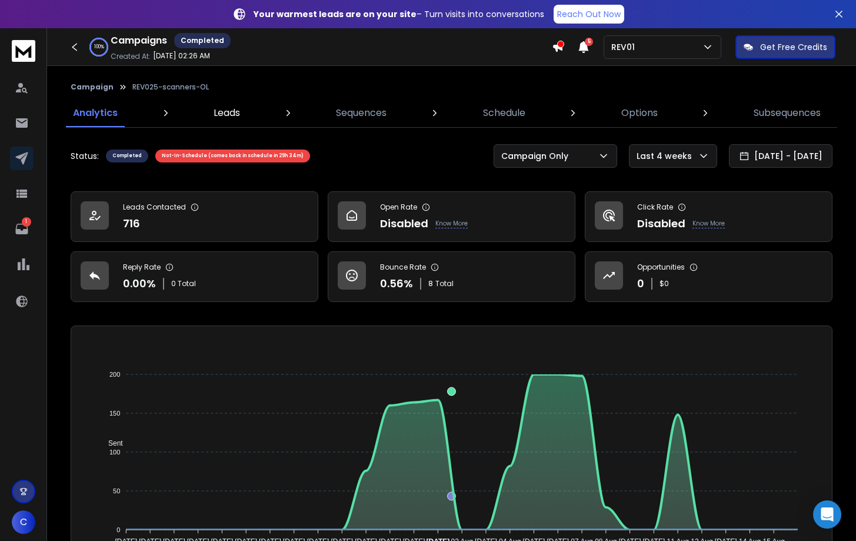
click at [241, 119] on link "Leads" at bounding box center [227, 113] width 41 height 28
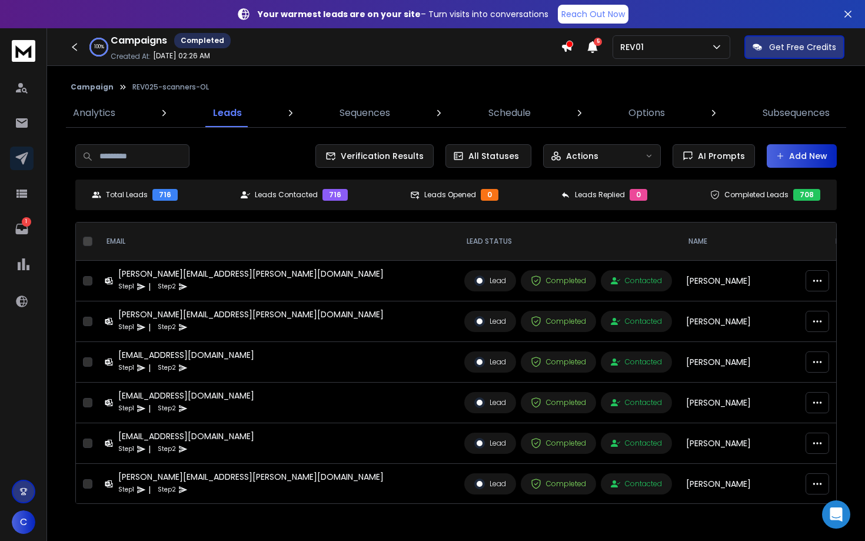
click at [152, 159] on input at bounding box center [132, 156] width 114 height 24
paste input "**********"
type input "**********"
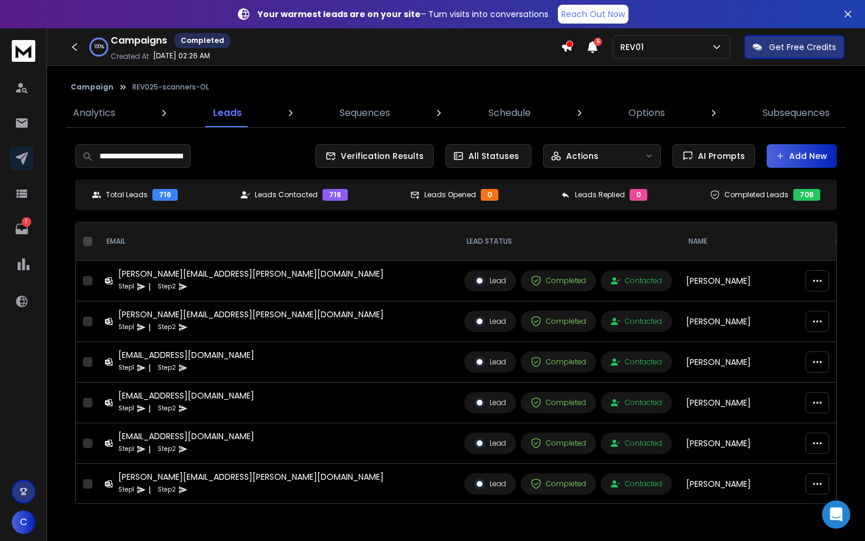
click at [154, 154] on input "**********" at bounding box center [132, 156] width 115 height 24
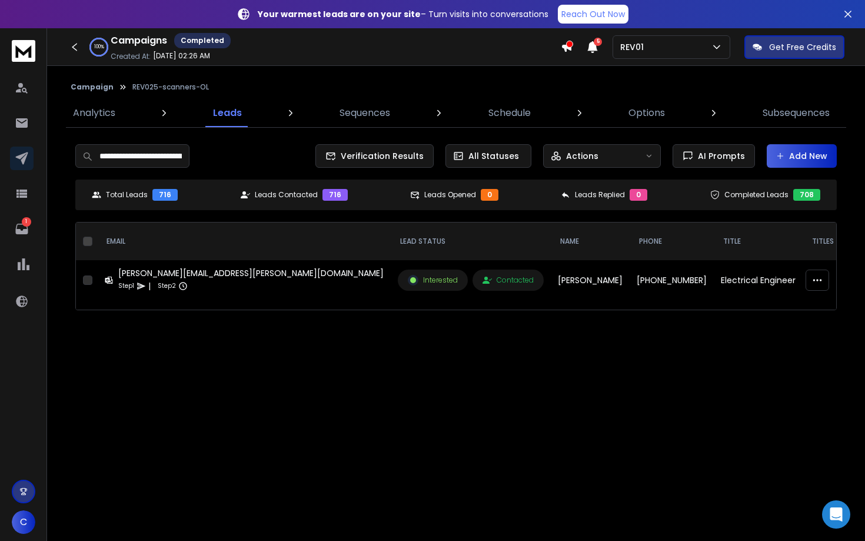
click at [228, 279] on div "brandon.yammine@yellowfin.com Step 1 | Step 2" at bounding box center [250, 280] width 265 height 26
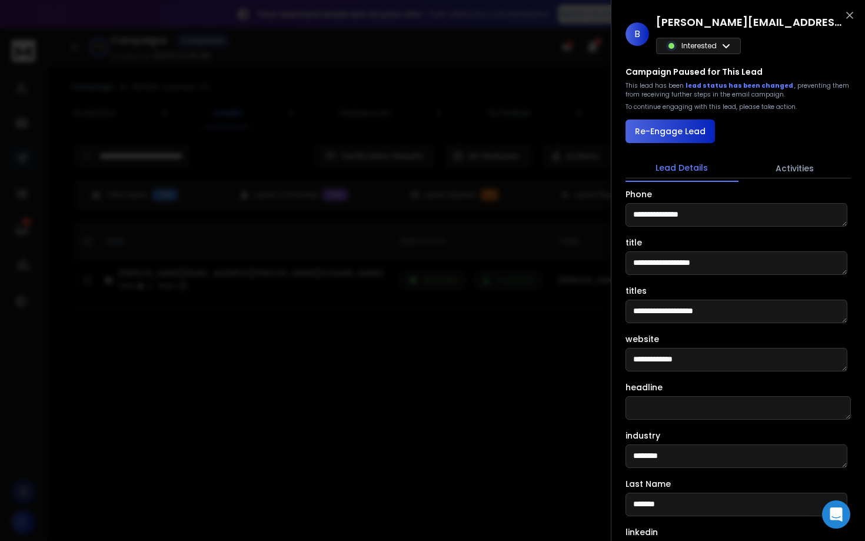
click at [799, 175] on button "Activities" at bounding box center [795, 168] width 113 height 26
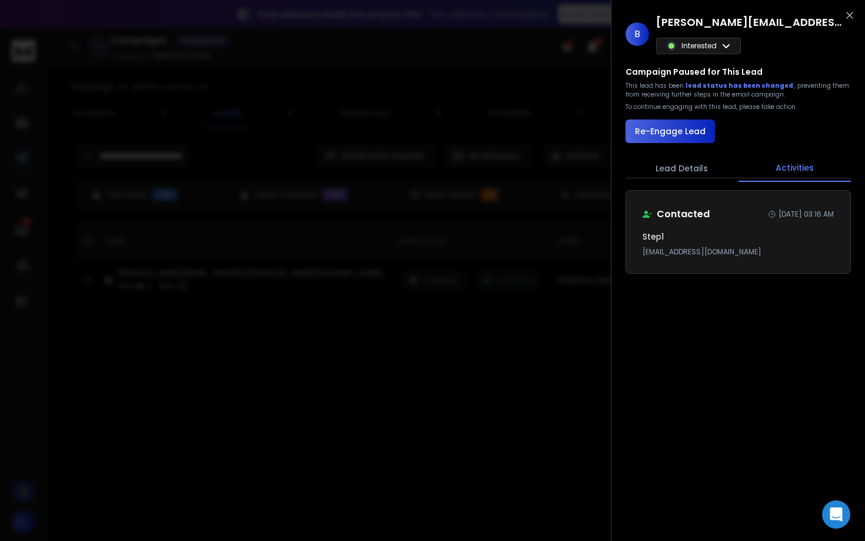
click at [721, 174] on button "Lead Details" at bounding box center [682, 168] width 113 height 26
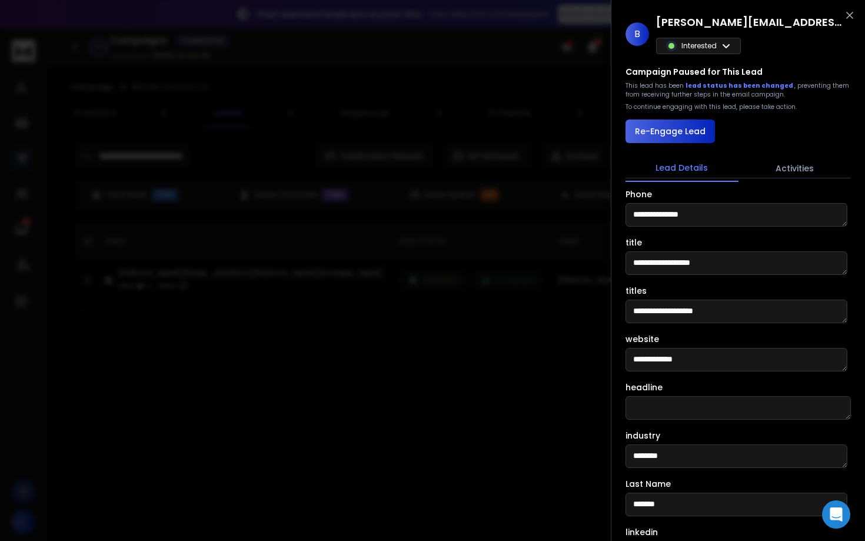
click at [787, 170] on button "Activities" at bounding box center [795, 168] width 113 height 26
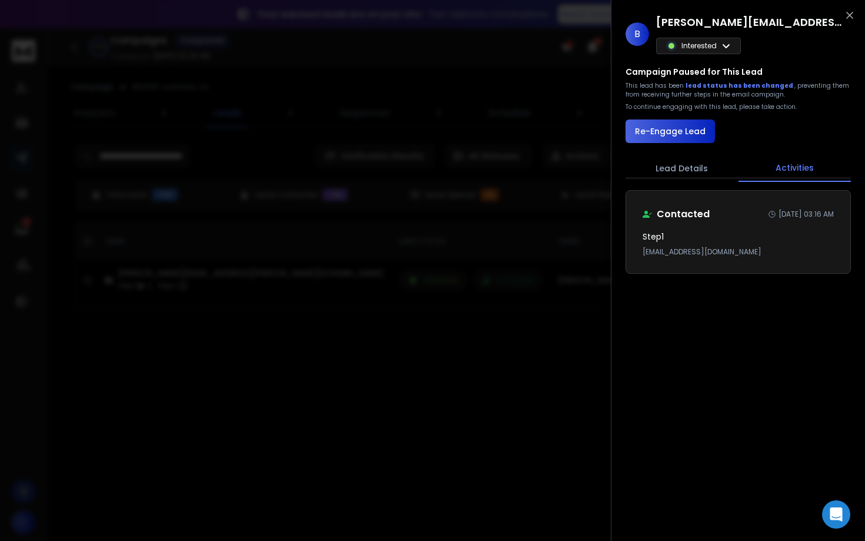
click at [795, 101] on div "Campaign Paused for This Lead This lead has been lead status has been changed ,…" at bounding box center [738, 104] width 225 height 77
drag, startPoint x: 658, startPoint y: 23, endPoint x: 831, endPoint y: 22, distance: 173.1
click at [843, 22] on h1 "brandon.yammine@yellowfin.com" at bounding box center [750, 22] width 188 height 16
copy h1 "brandon.yammine@yellowfin.com"
click at [526, 135] on div at bounding box center [432, 270] width 865 height 541
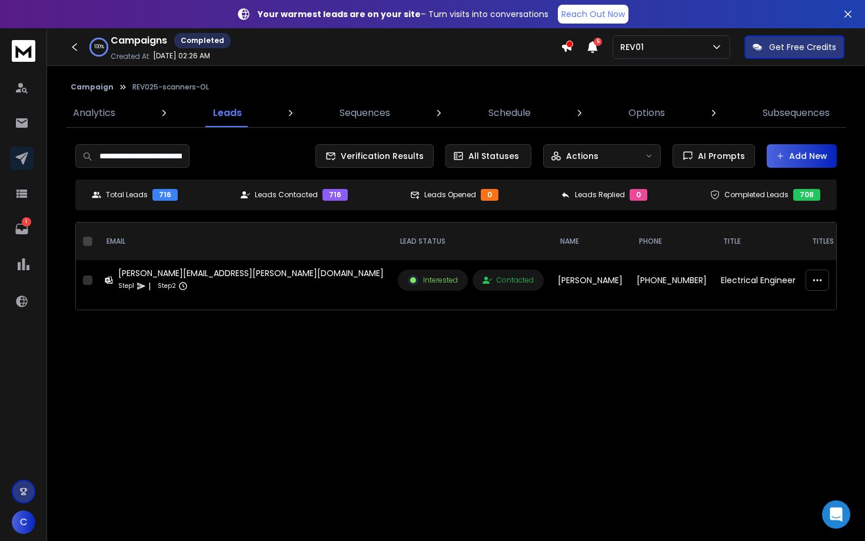
click at [163, 159] on input "**********" at bounding box center [132, 156] width 114 height 24
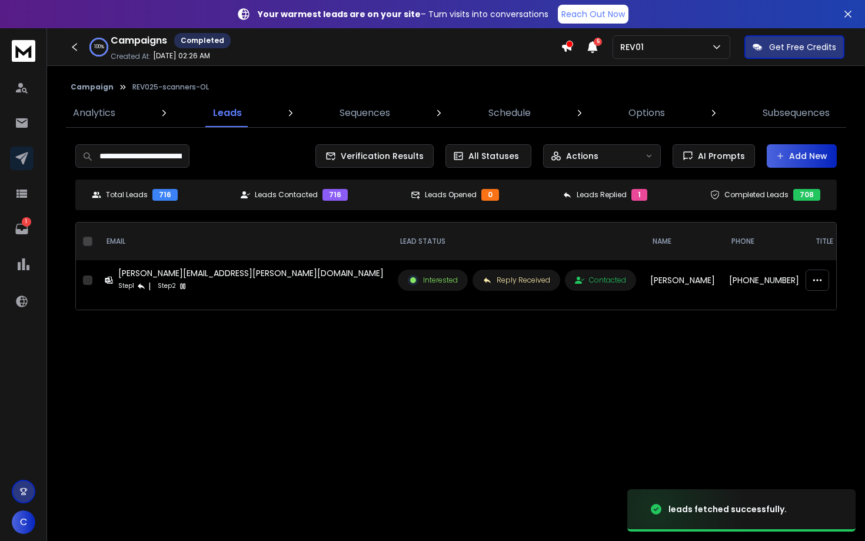
click at [222, 293] on div "brandon.yammine@yellowfin.com Step 1 | Step 2" at bounding box center [250, 280] width 265 height 26
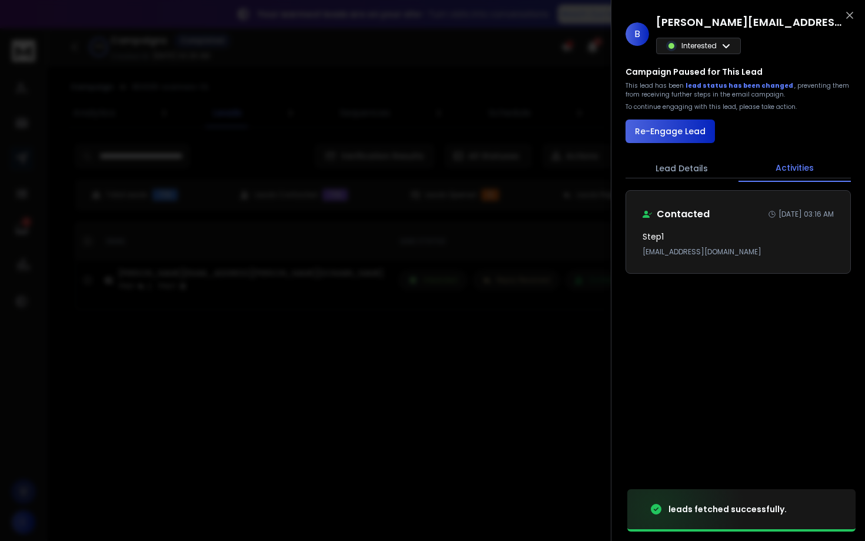
click at [794, 173] on button "Activities" at bounding box center [795, 168] width 113 height 27
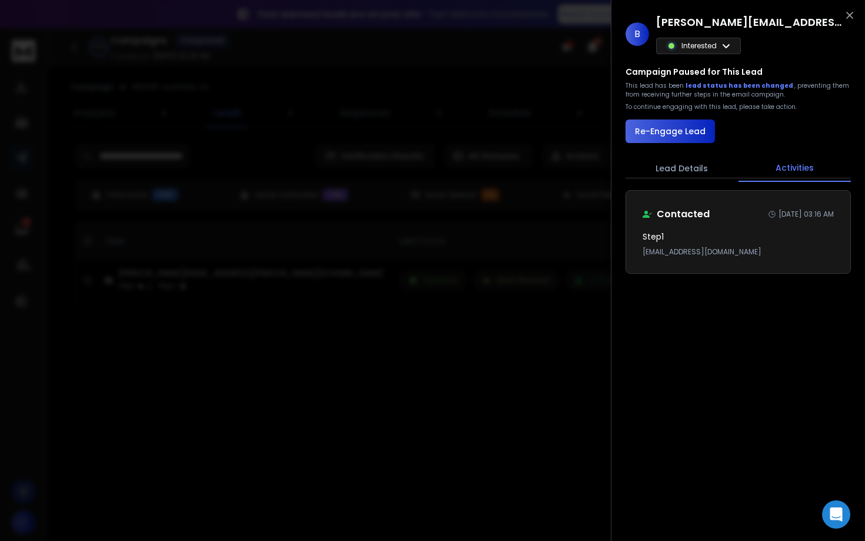
click at [457, 198] on div at bounding box center [432, 270] width 865 height 541
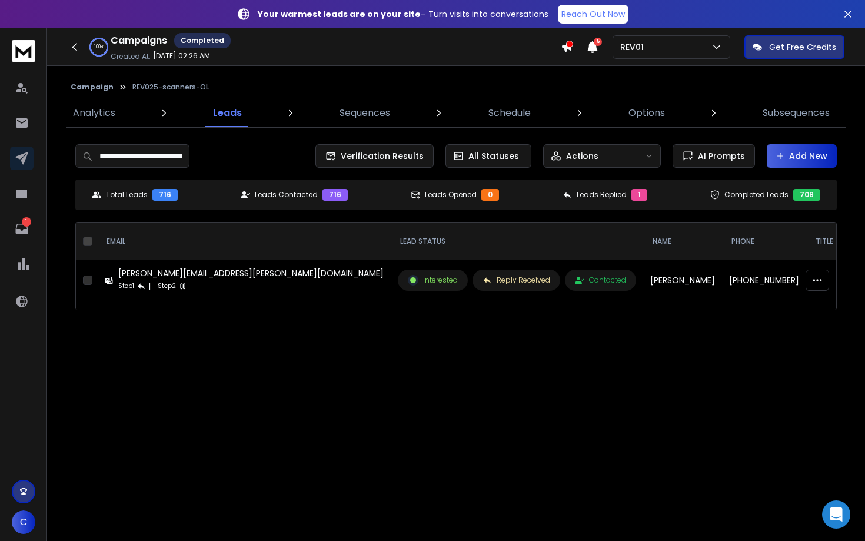
click at [157, 152] on input "**********" at bounding box center [132, 156] width 114 height 24
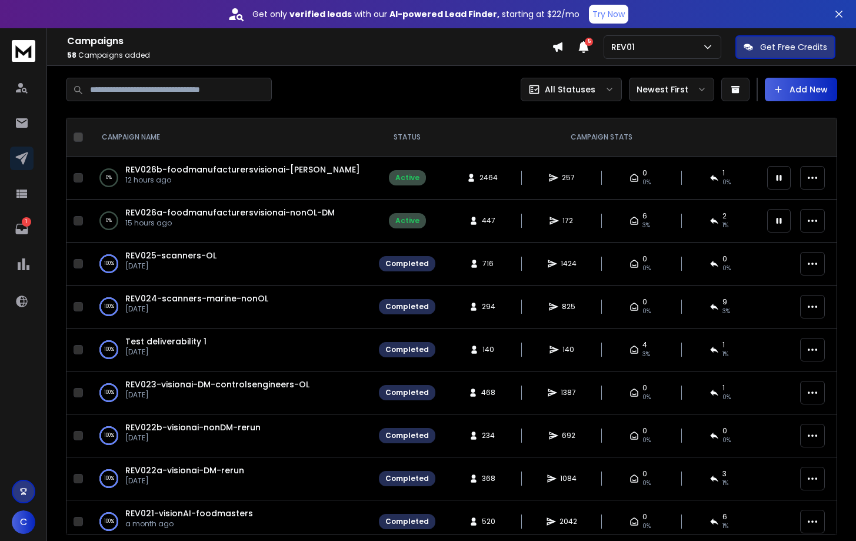
click at [398, 226] on div "Active" at bounding box center [407, 220] width 37 height 15
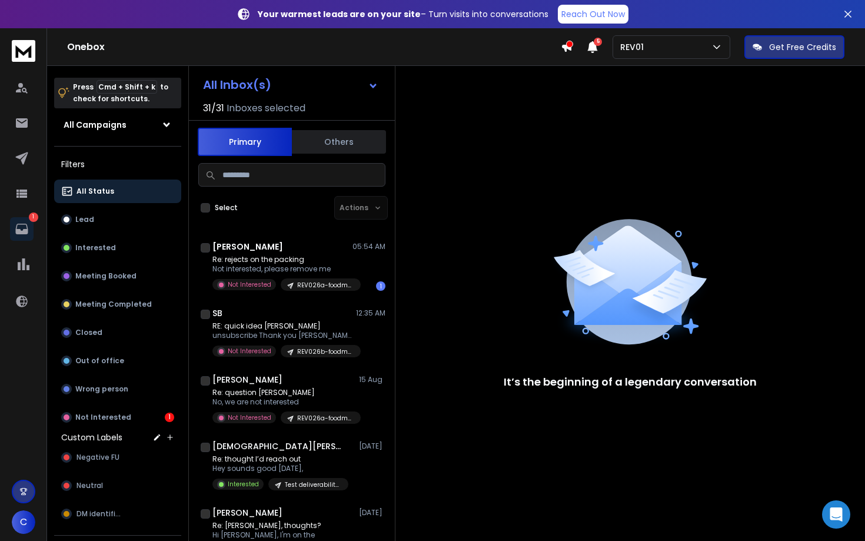
click at [245, 177] on input at bounding box center [291, 175] width 187 height 24
paste input "**********"
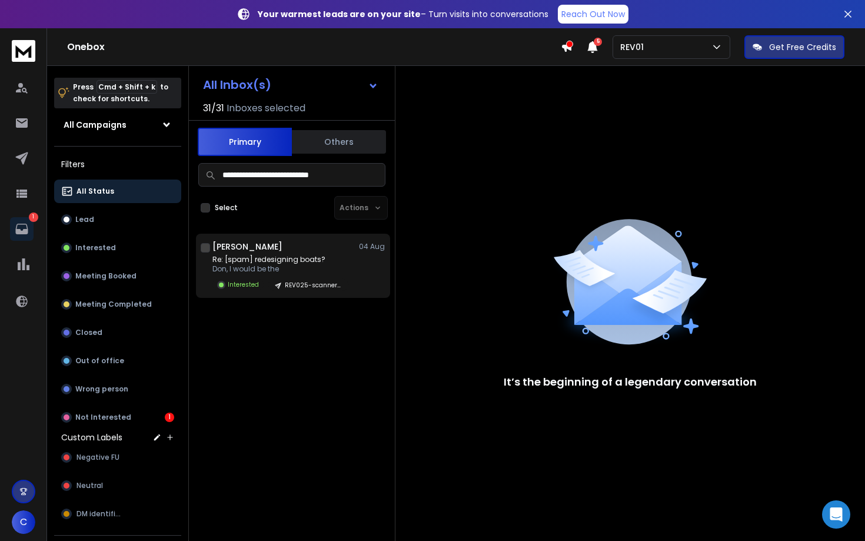
type input "**********"
click at [344, 271] on p "Don, I would be the" at bounding box center [281, 268] width 136 height 9
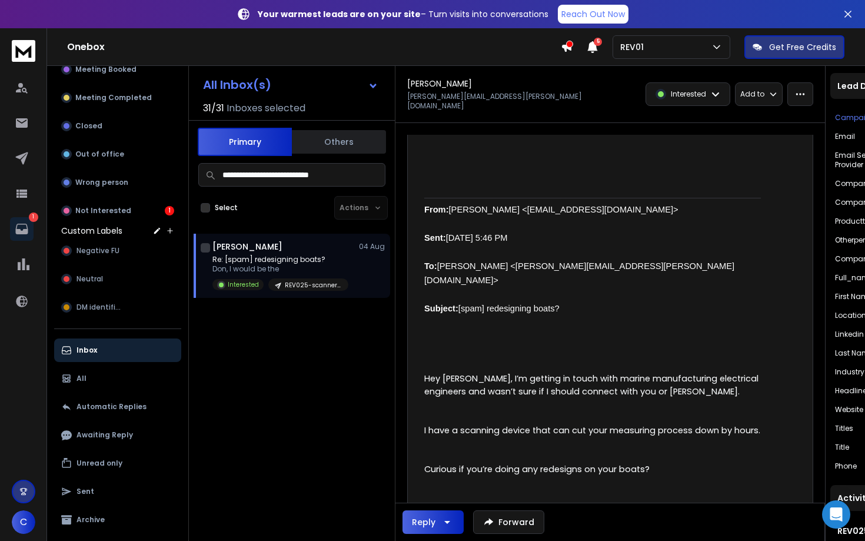
scroll to position [509, 0]
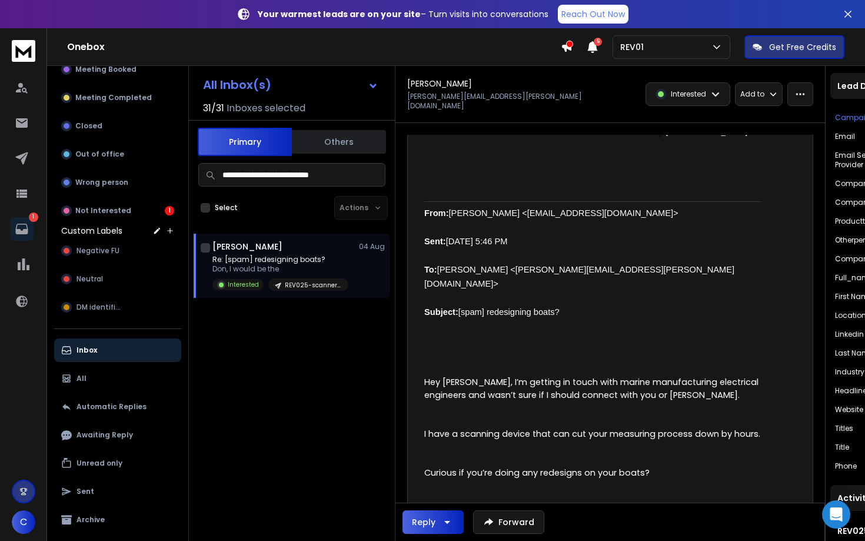
drag, startPoint x: 451, startPoint y: 238, endPoint x: 628, endPoint y: 268, distance: 178.6
click at [628, 268] on div "From: Don Drumm <don@rev1usa3d.com> Sent: Wednesday, July 30, 2025 5:46 PM To: …" at bounding box center [596, 276] width 344 height 141
click at [587, 264] on div "From: Don Drumm <don@rev1usa3d.com> Sent: Wednesday, July 30, 2025 5:46 PM To: …" at bounding box center [596, 276] width 344 height 141
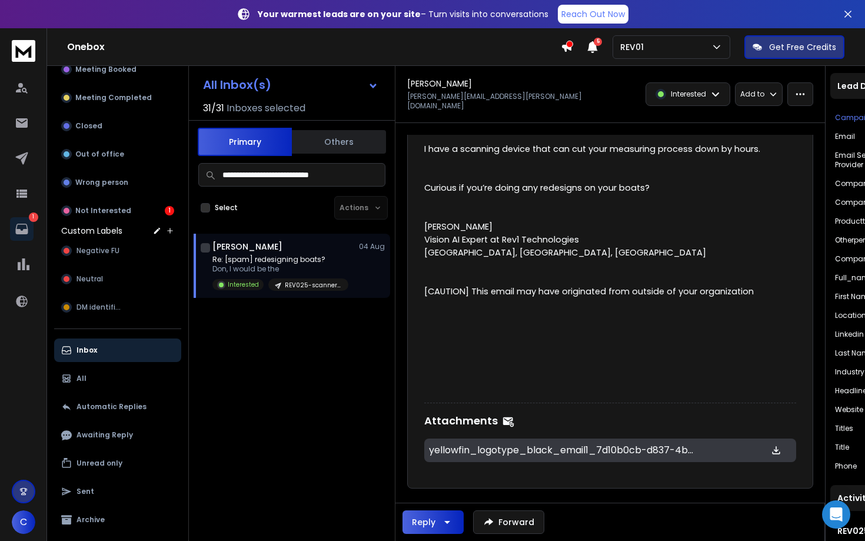
scroll to position [904, 0]
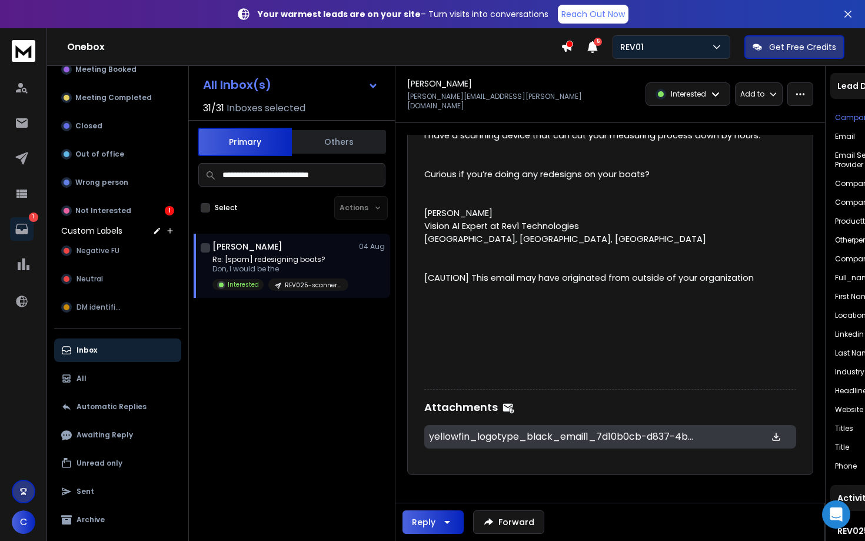
click at [648, 41] on p "REV01" at bounding box center [634, 47] width 28 height 12
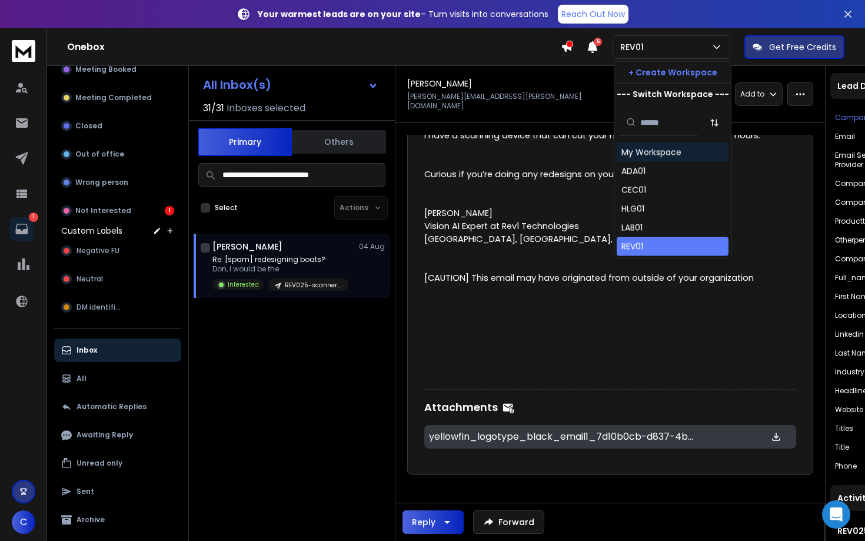
click at [505, 205] on div "Hey Brandon, I’m getting in touch with marine manufacturing electrical engineer…" at bounding box center [596, 187] width 344 height 220
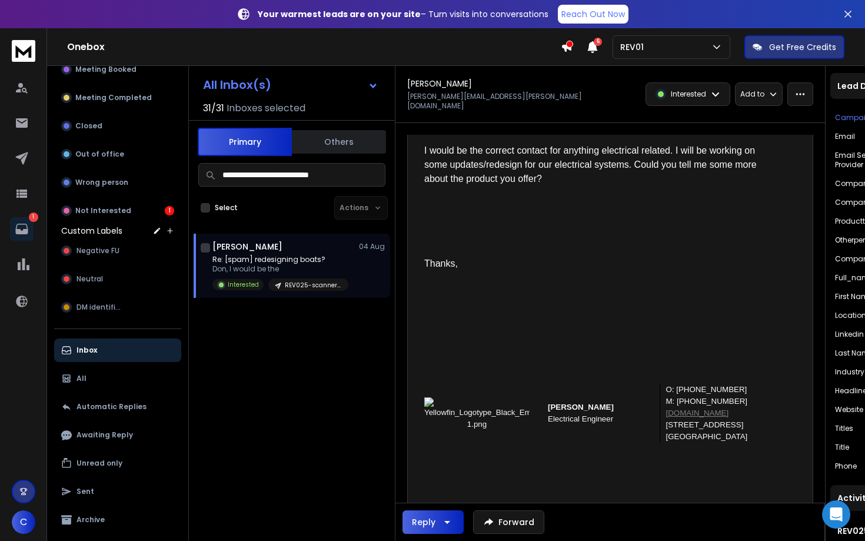
scroll to position [0, 0]
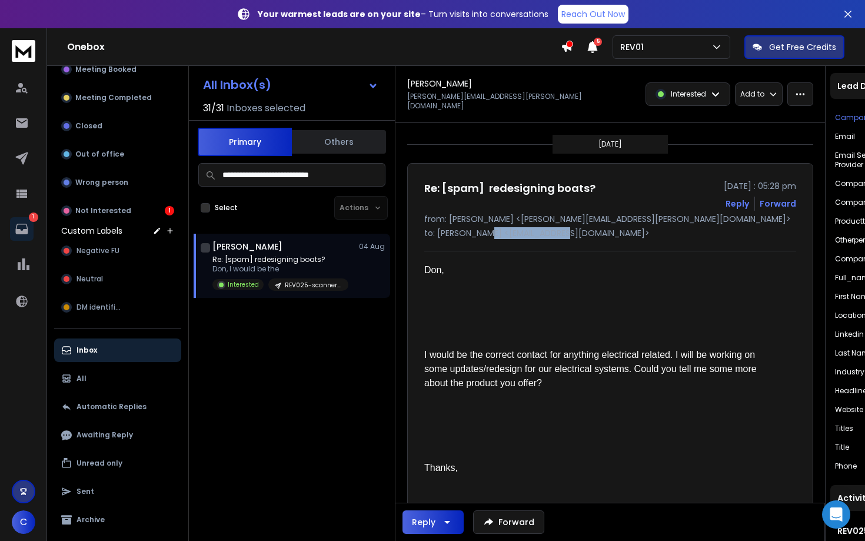
drag, startPoint x: 492, startPoint y: 215, endPoint x: 578, endPoint y: 217, distance: 86.6
click at [578, 227] on p "to: Don Drumm <don@rev1usa3d.com>" at bounding box center [610, 233] width 372 height 12
copy p "don@rev1usa3d.com"
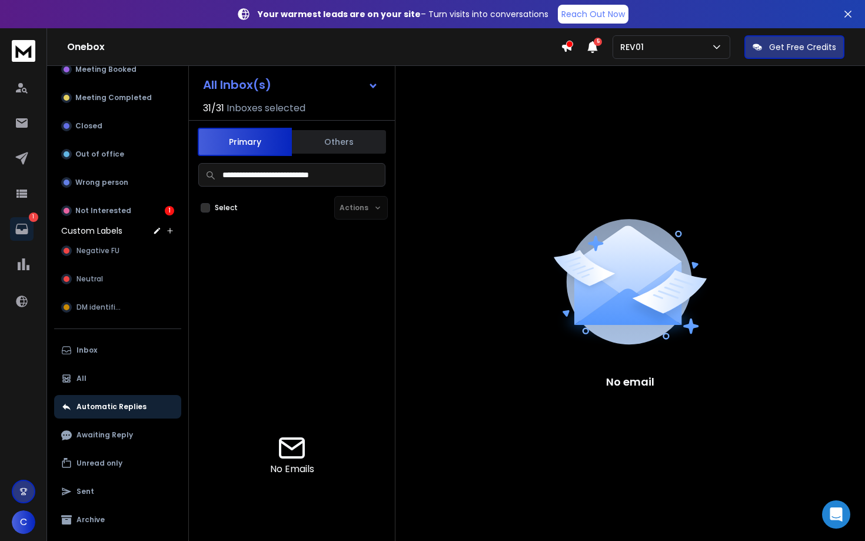
click at [383, 166] on input "**********" at bounding box center [291, 175] width 187 height 24
click at [371, 178] on input "**********" at bounding box center [291, 175] width 187 height 24
click at [89, 369] on button "All" at bounding box center [117, 379] width 127 height 24
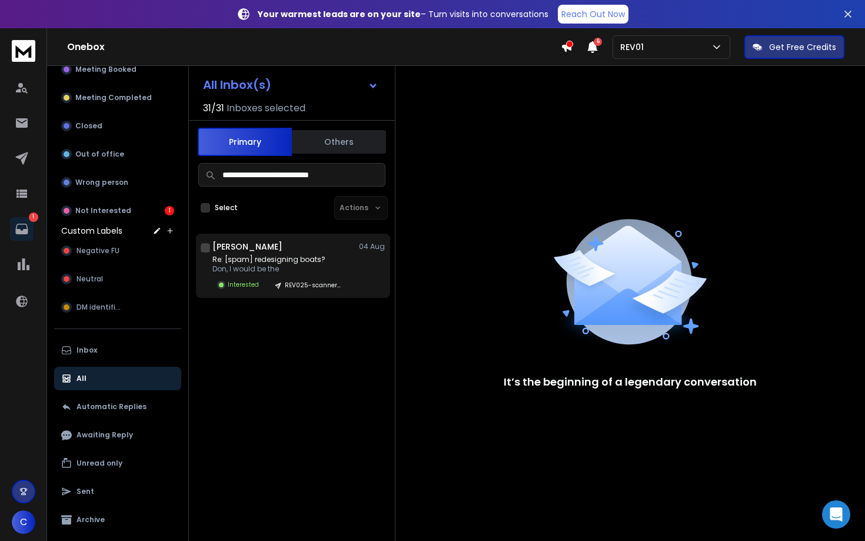
click at [303, 253] on div "Brandon Yammine 04 Aug Re: [spam] redesigning boats? Don, I would be the Intere…" at bounding box center [299, 266] width 173 height 50
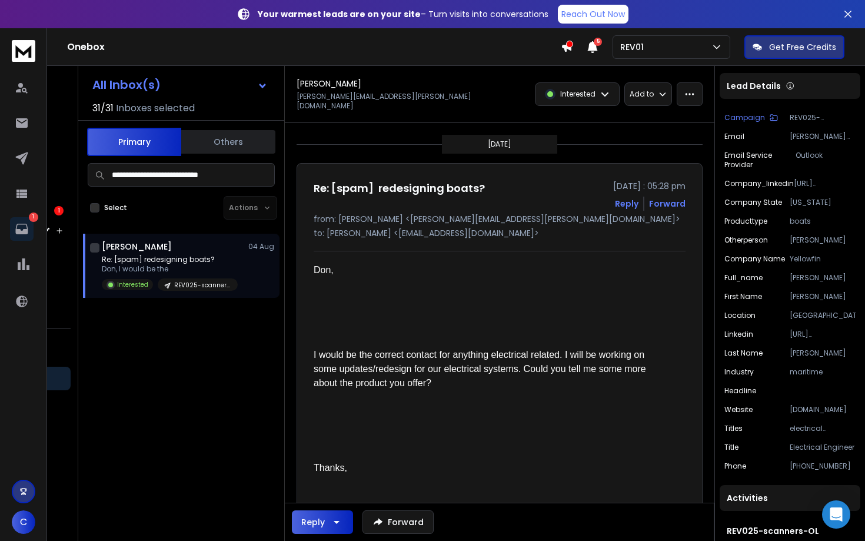
scroll to position [132, 0]
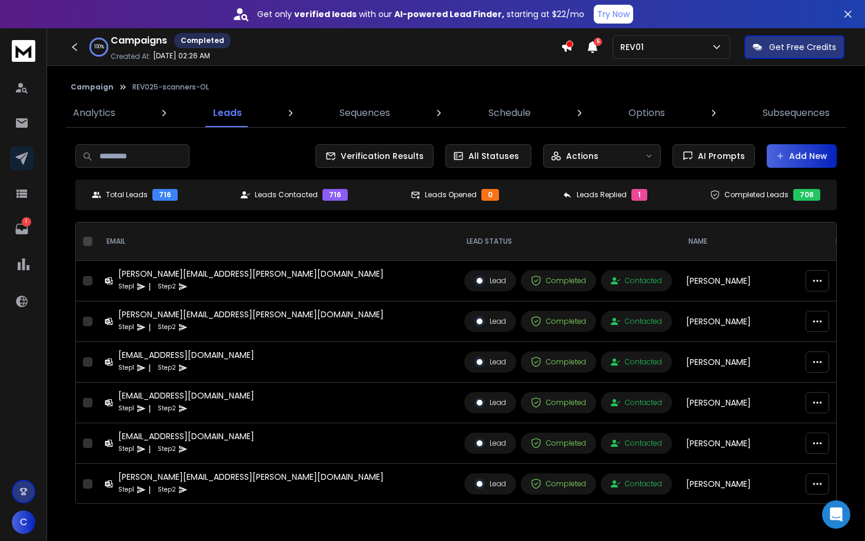
click at [138, 165] on input at bounding box center [132, 156] width 114 height 24
paste input "**********"
type input "**********"
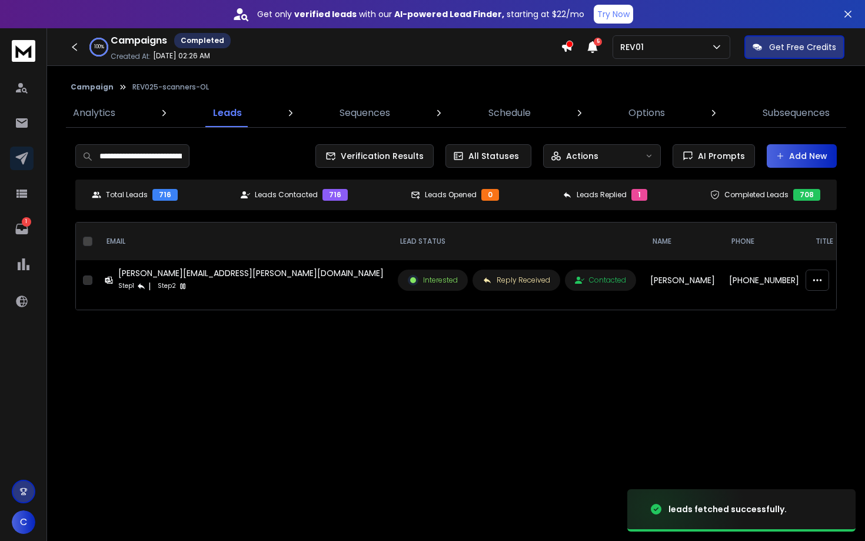
click at [459, 298] on td "Interested Reply Received Contacted" at bounding box center [517, 280] width 253 height 40
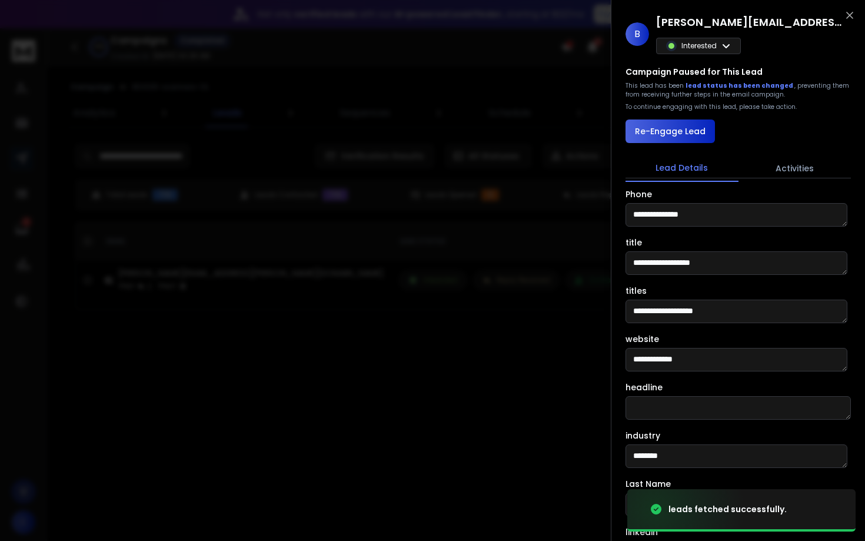
click at [765, 165] on button "Activities" at bounding box center [795, 168] width 113 height 26
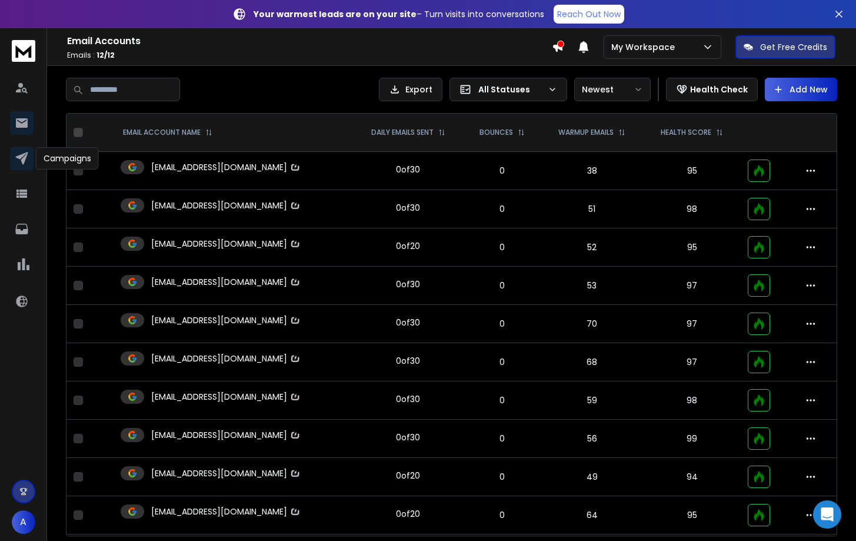
click at [29, 154] on link at bounding box center [22, 159] width 24 height 24
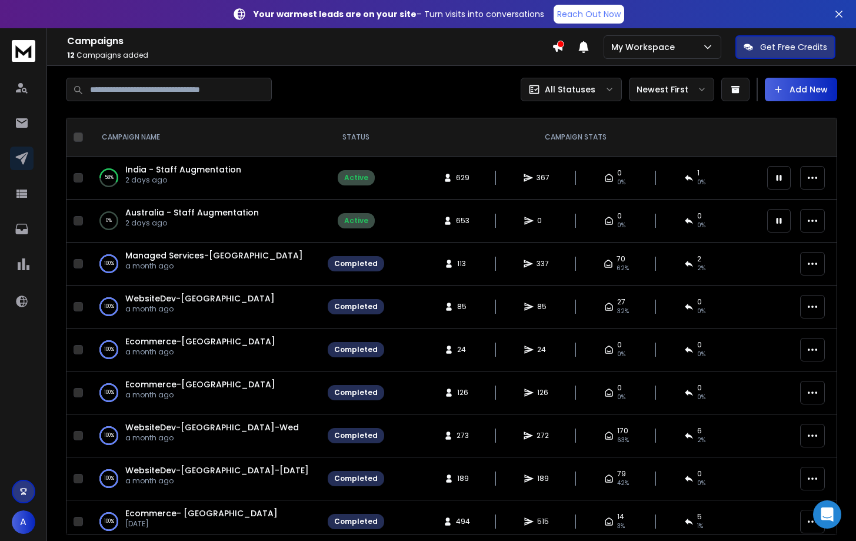
click at [207, 209] on span "Australia - Staff Augmentation" at bounding box center [192, 213] width 134 height 12
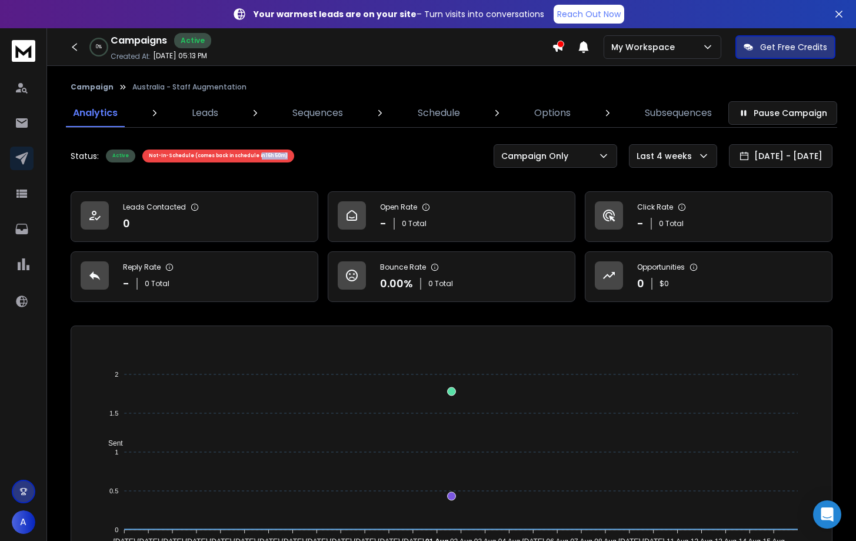
drag, startPoint x: 251, startPoint y: 158, endPoint x: 331, endPoint y: 158, distance: 80.1
click at [331, 158] on div "Status: Active Not-In-Schedule (comes back in schedule in 16h 50m) Pause Campai…" at bounding box center [452, 156] width 762 height 24
click at [335, 158] on div "Status: Active Not-In-Schedule (comes back in schedule in 16h 50m) Pause Campai…" at bounding box center [452, 156] width 762 height 24
click at [220, 114] on link "Leads" at bounding box center [205, 113] width 41 height 28
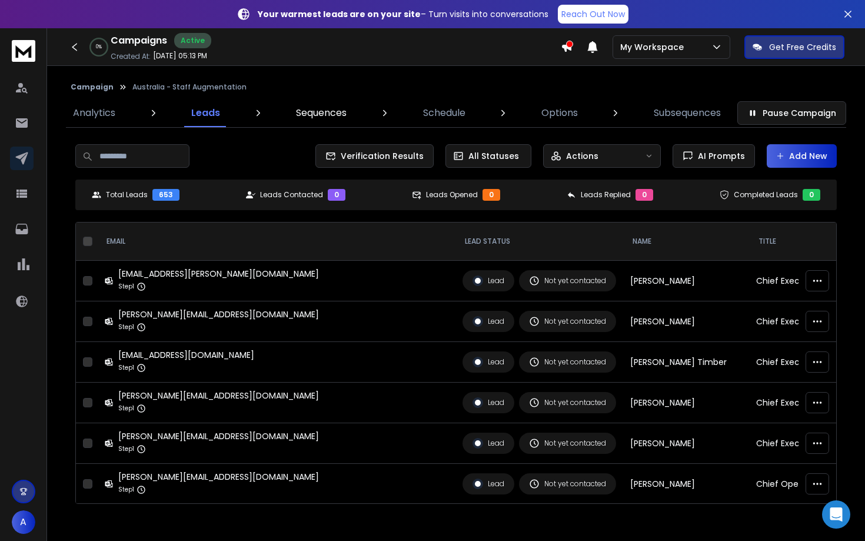
click at [327, 112] on p "Sequences" at bounding box center [321, 113] width 51 height 14
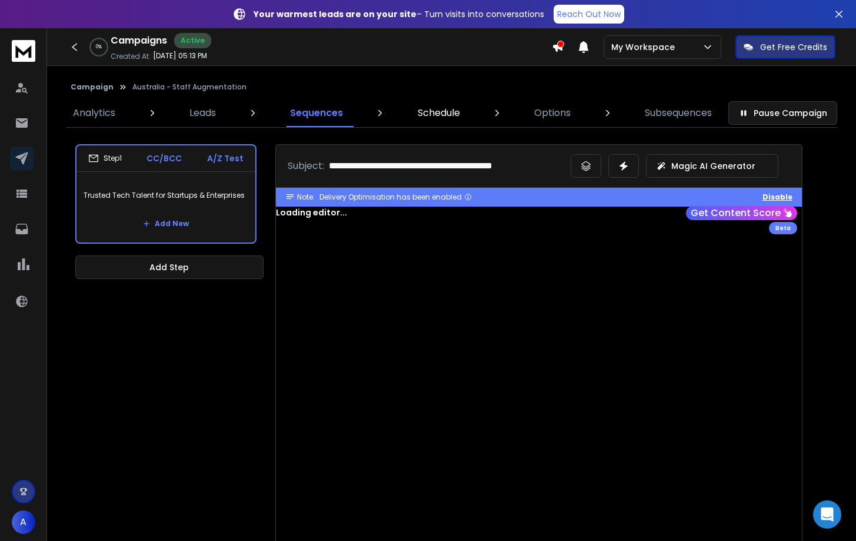
click at [431, 112] on p "Schedule" at bounding box center [439, 113] width 42 height 14
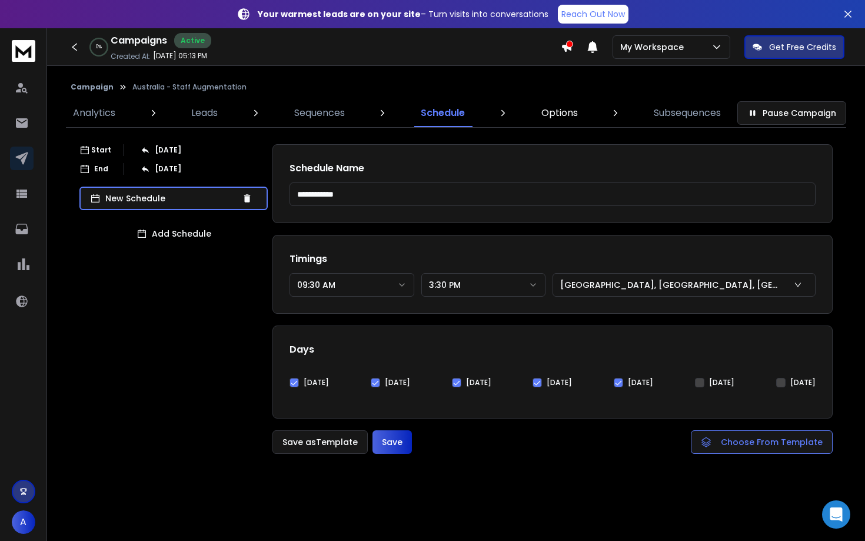
click at [562, 121] on link "Options" at bounding box center [559, 113] width 51 height 28
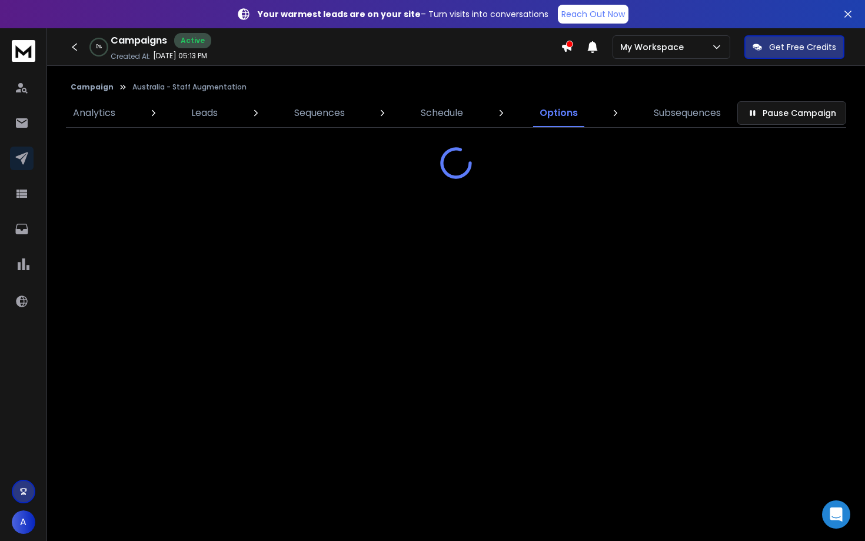
select select "*"
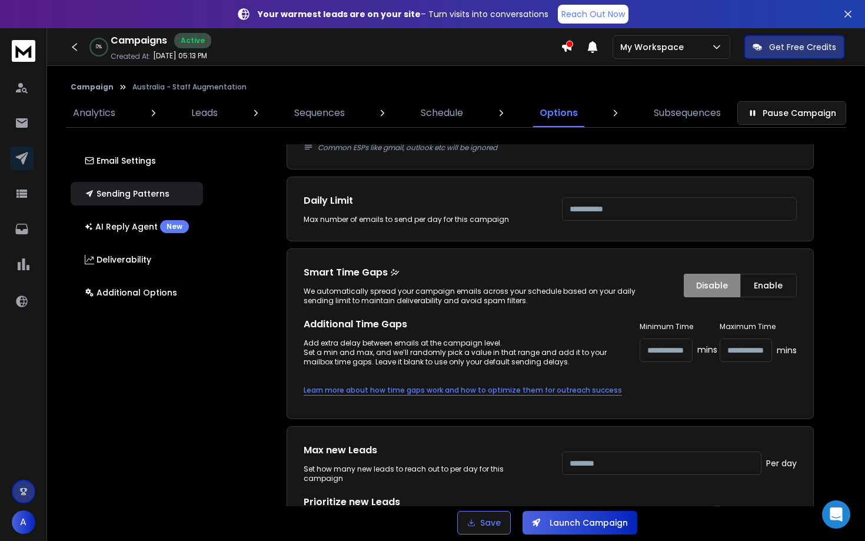
scroll to position [542, 0]
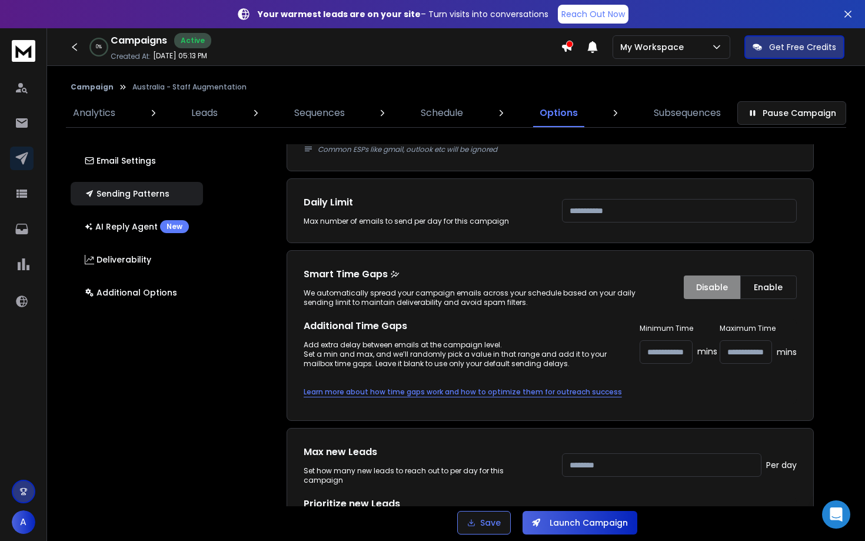
click at [355, 280] on p "Smart Time Gaps" at bounding box center [482, 274] width 357 height 14
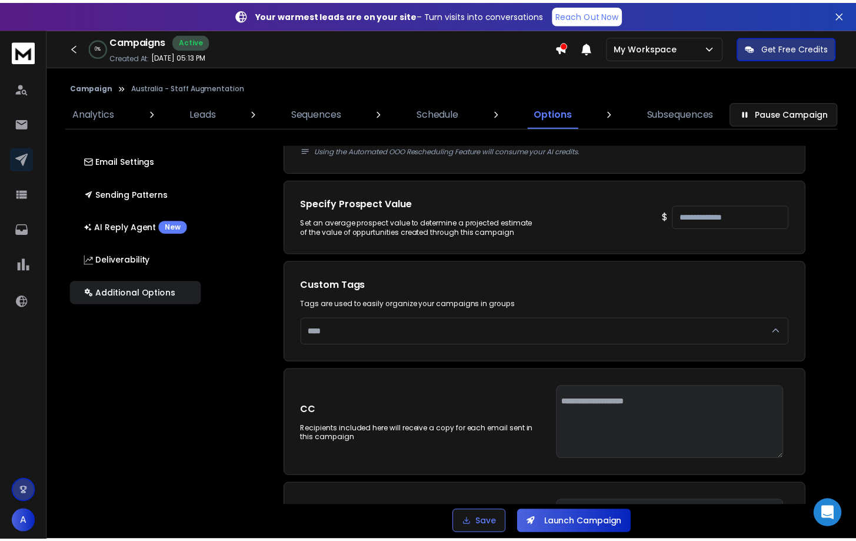
scroll to position [2503, 0]
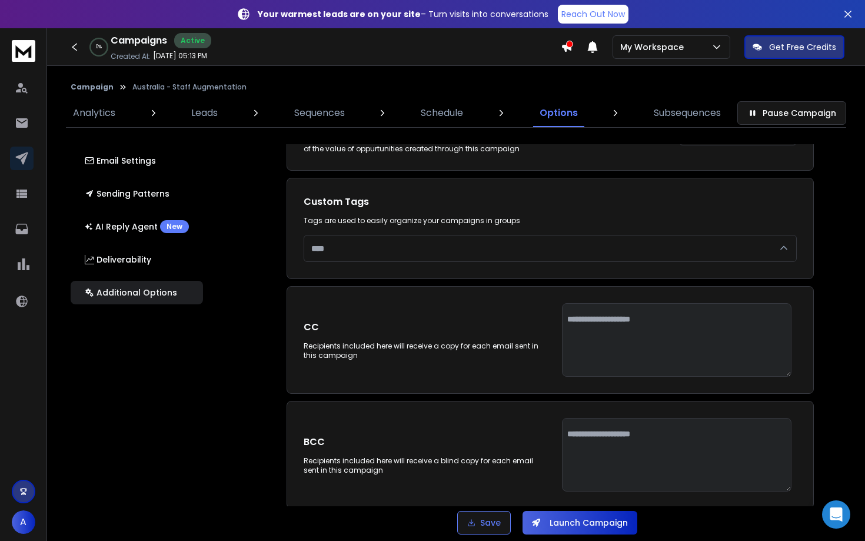
click at [92, 88] on button "Campaign" at bounding box center [92, 86] width 43 height 9
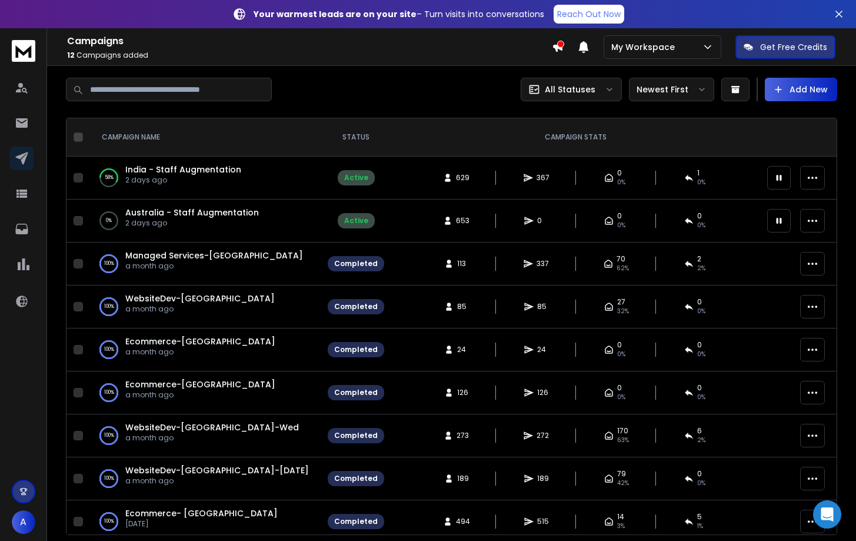
click at [170, 180] on p "2 days ago" at bounding box center [183, 179] width 116 height 9
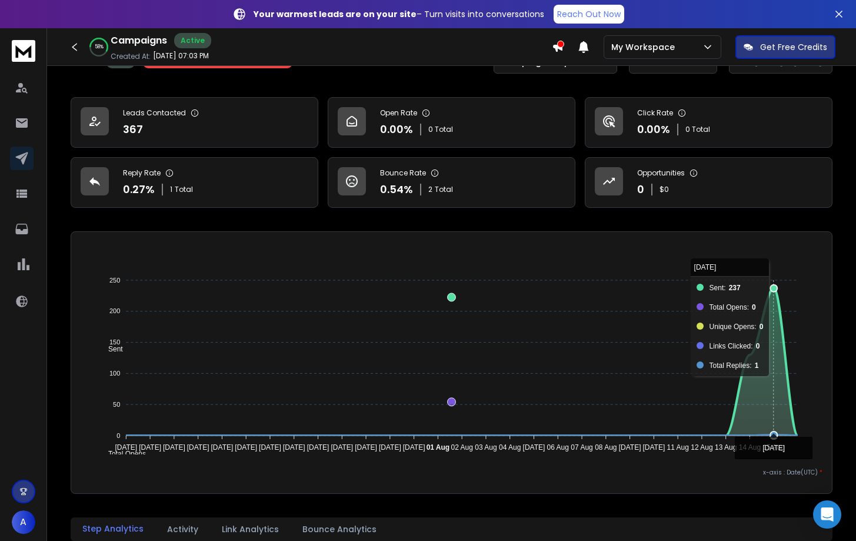
scroll to position [98, 0]
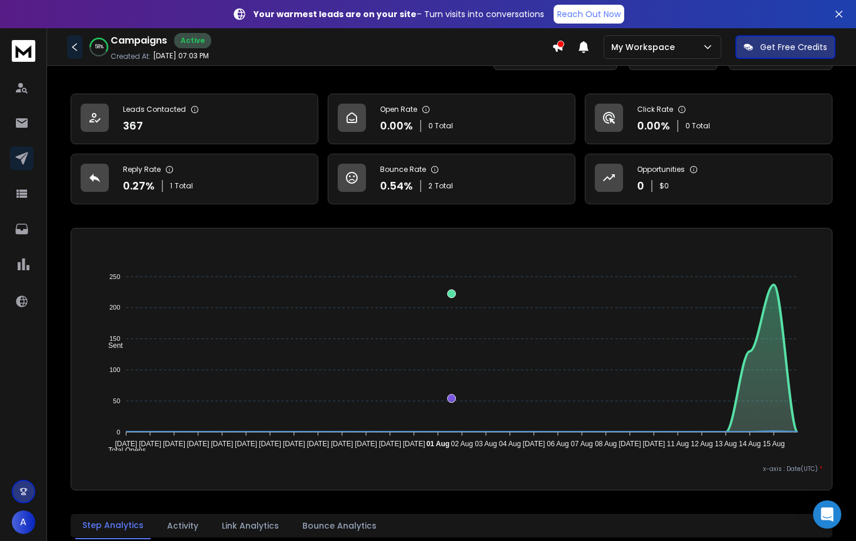
click at [74, 47] on icon at bounding box center [74, 47] width 11 height 11
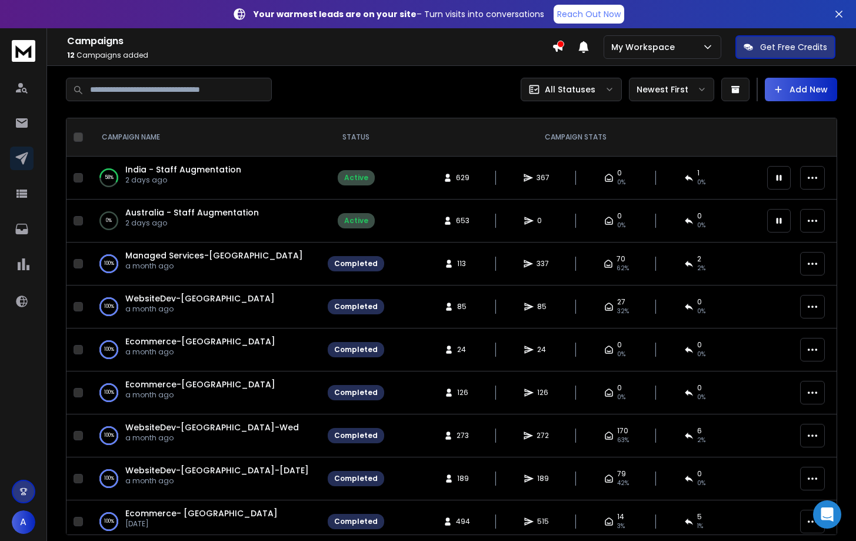
click at [211, 218] on p "2 days ago" at bounding box center [192, 222] width 134 height 9
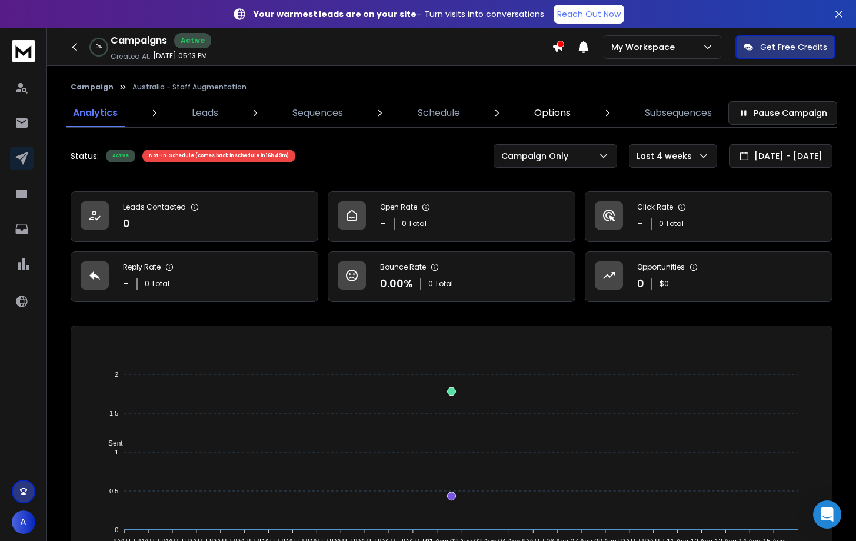
click at [545, 118] on p "Options" at bounding box center [552, 113] width 36 height 14
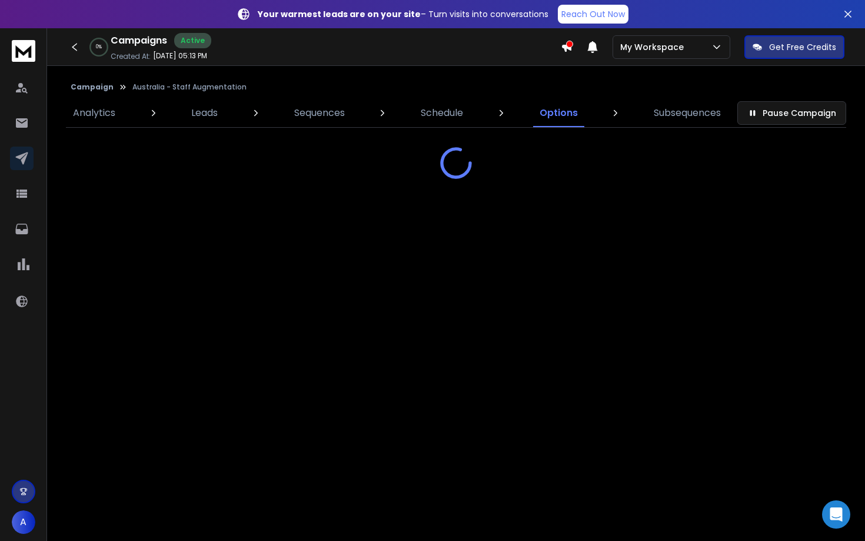
select select "*"
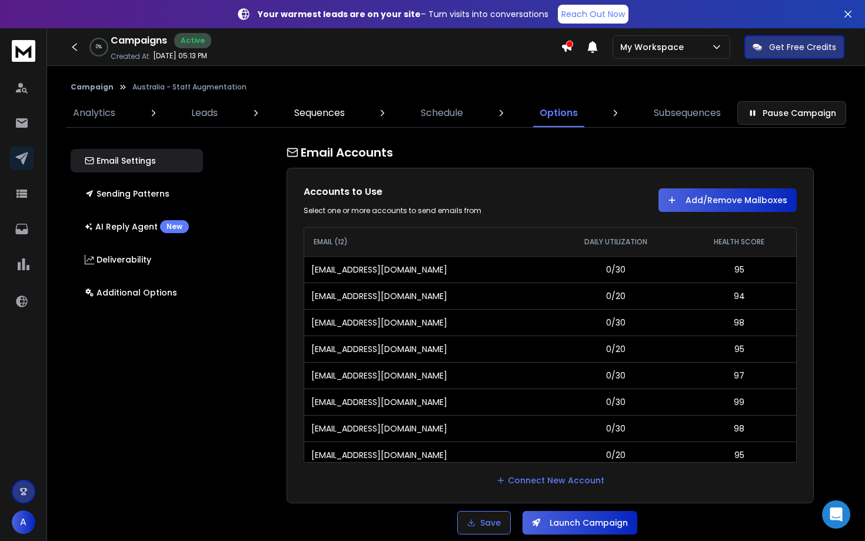
click at [323, 112] on p "Sequences" at bounding box center [319, 113] width 51 height 14
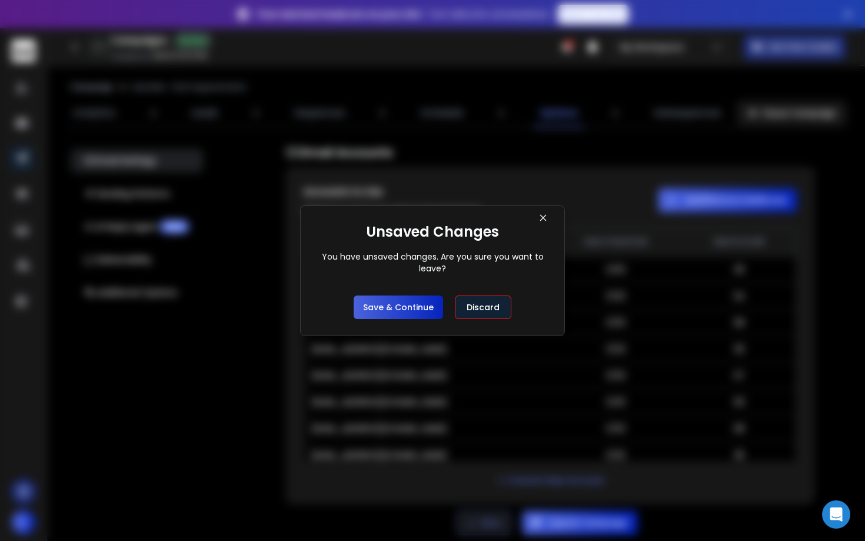
click at [477, 301] on button "Discard" at bounding box center [483, 308] width 57 height 24
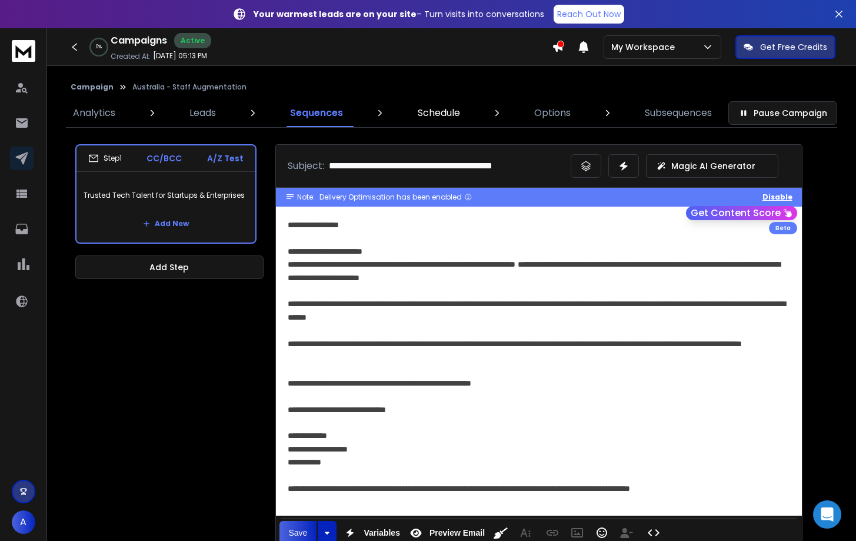
click at [433, 114] on p "Schedule" at bounding box center [439, 113] width 42 height 14
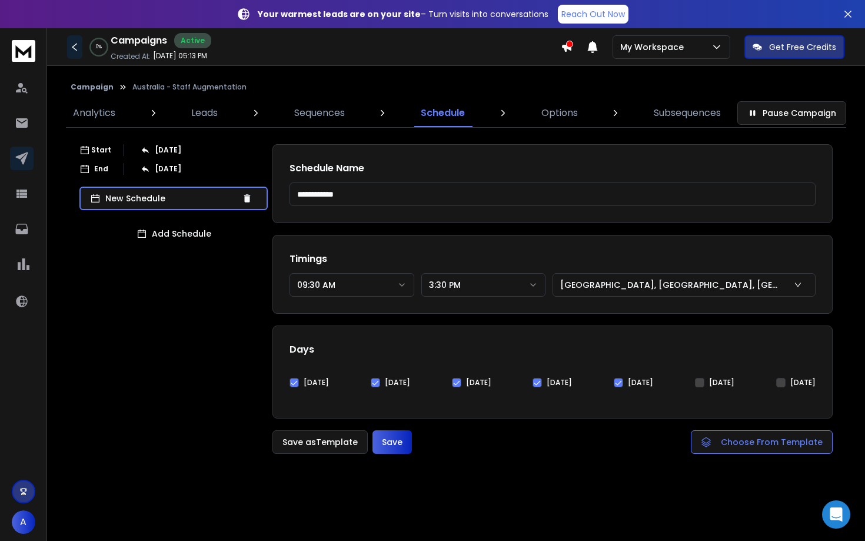
click at [75, 42] on icon at bounding box center [74, 47] width 11 height 11
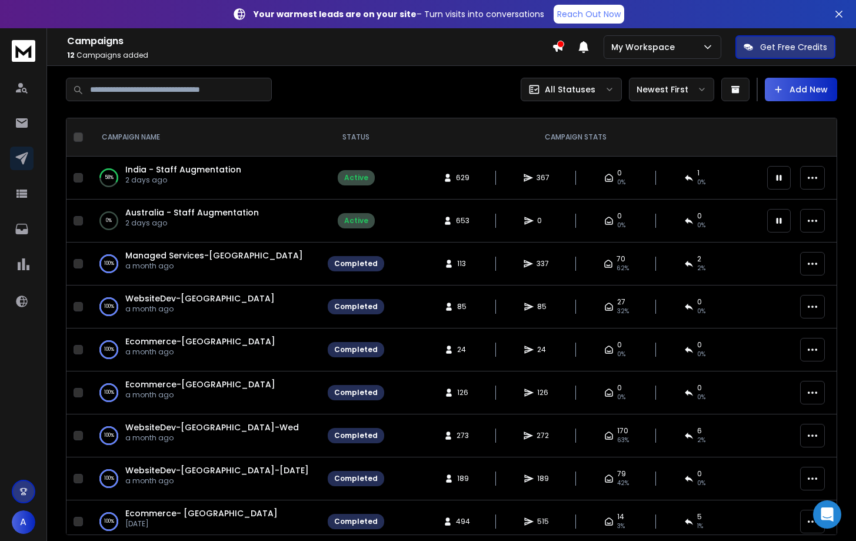
click at [195, 160] on td "58 % [GEOGRAPHIC_DATA] - Staff Augmentation [DATE]" at bounding box center [204, 178] width 233 height 43
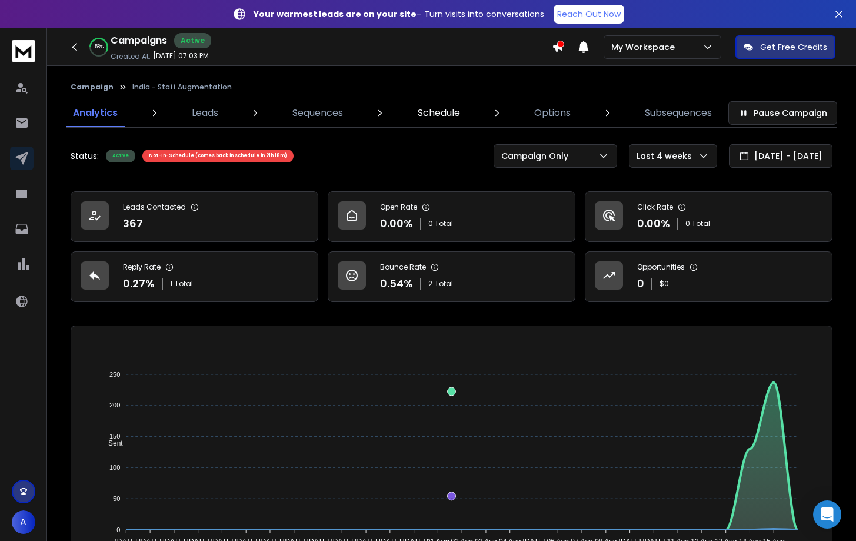
click at [460, 118] on p "Schedule" at bounding box center [439, 113] width 42 height 14
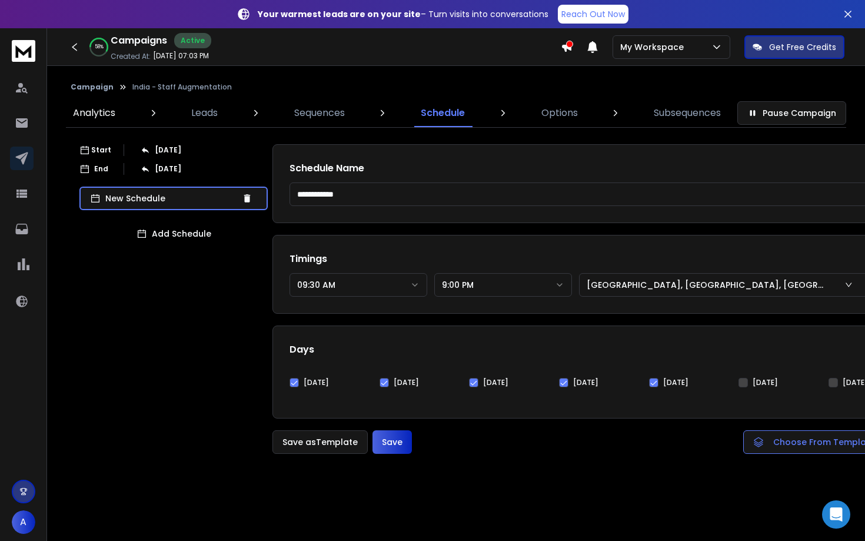
click at [95, 108] on p "Analytics" at bounding box center [94, 113] width 42 height 14
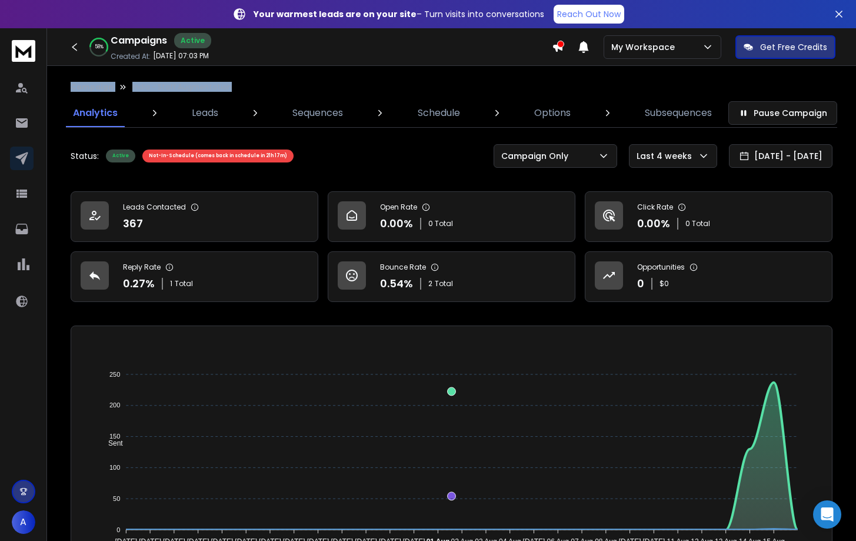
drag, startPoint x: 64, startPoint y: 83, endPoint x: 270, endPoint y: 85, distance: 205.4
click at [270, 85] on div "Campaign [GEOGRAPHIC_DATA] - Staff Augmentation Analytics Leads Sequences Sched…" at bounding box center [451, 415] width 809 height 698
click at [383, 99] on div "Analytics Leads Sequences Schedule Options Subsequences" at bounding box center [392, 113] width 653 height 28
